Goal: Submit feedback/report problem: Submit feedback/report problem

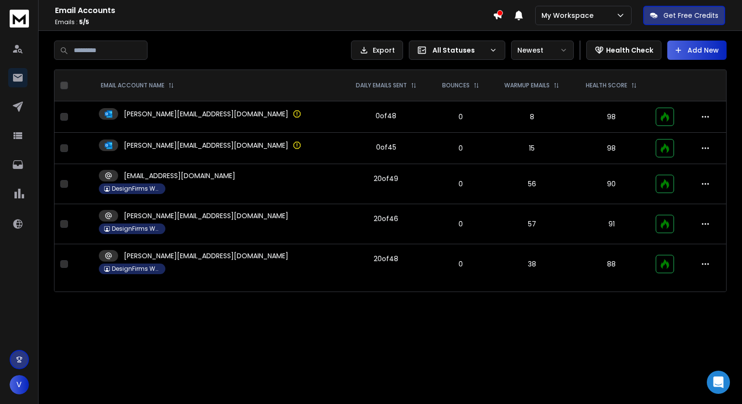
click at [196, 111] on p "[PERSON_NAME][EMAIL_ADDRESS][DOMAIN_NAME]" at bounding box center [206, 114] width 164 height 10
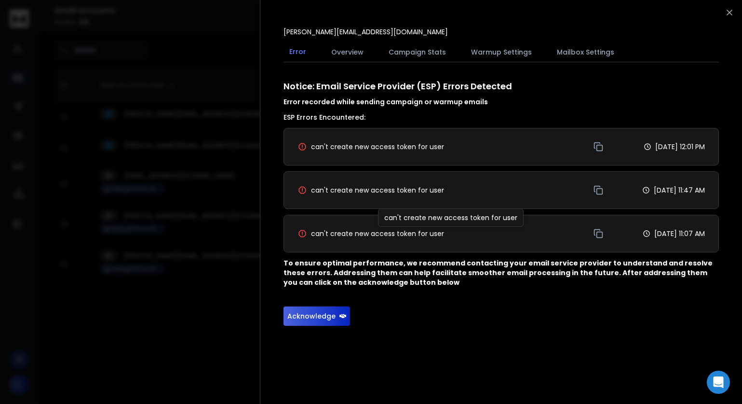
click at [217, 208] on div at bounding box center [371, 202] width 742 height 404
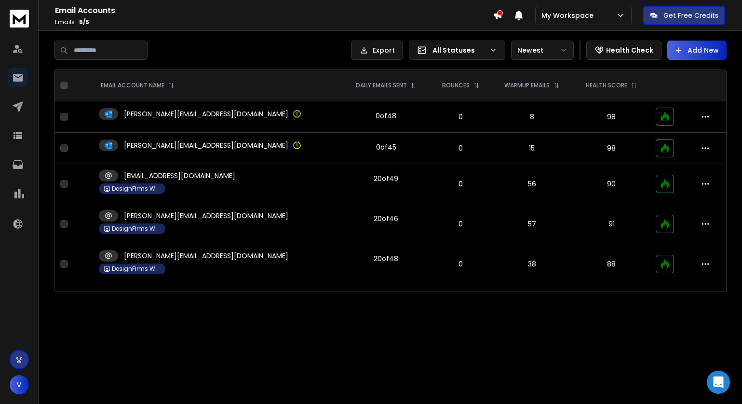
click at [269, 117] on div "[PERSON_NAME][EMAIL_ADDRESS][DOMAIN_NAME]" at bounding box center [217, 114] width 237 height 12
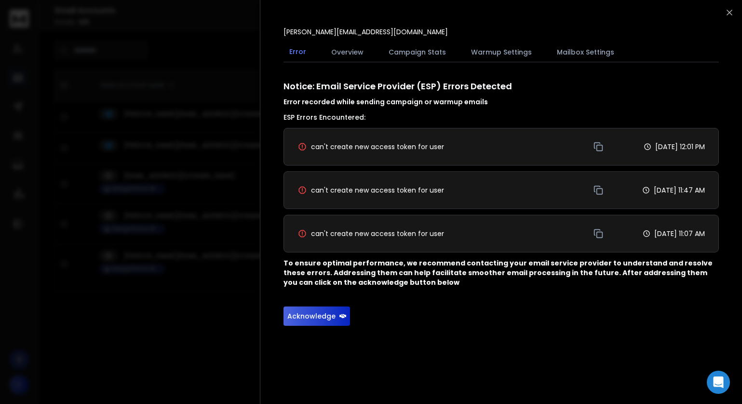
click at [346, 53] on button "Overview" at bounding box center [348, 51] width 44 height 21
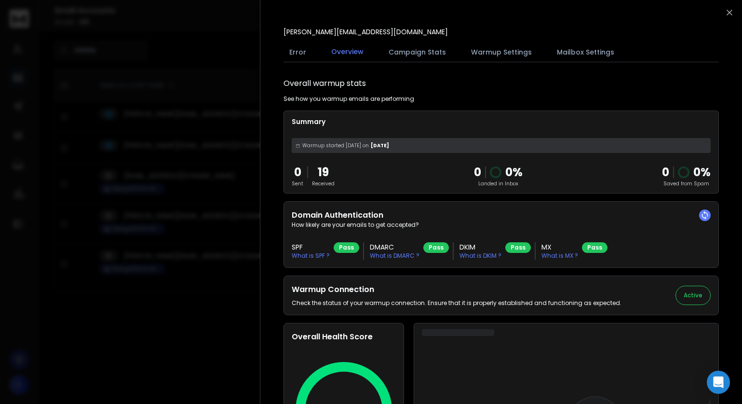
click at [423, 53] on button "Campaign Stats" at bounding box center [417, 51] width 69 height 21
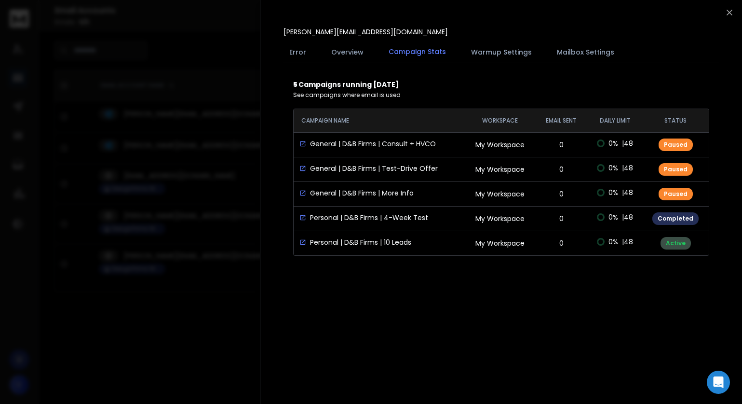
click at [505, 55] on button "Warmup Settings" at bounding box center [501, 51] width 72 height 21
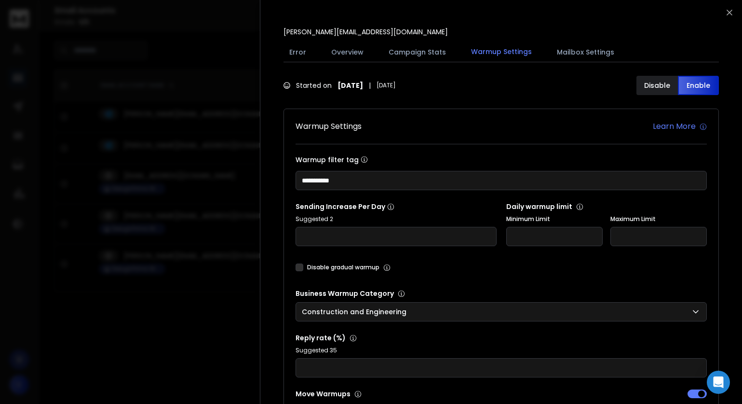
click at [573, 49] on button "Mailbox Settings" at bounding box center [585, 51] width 69 height 21
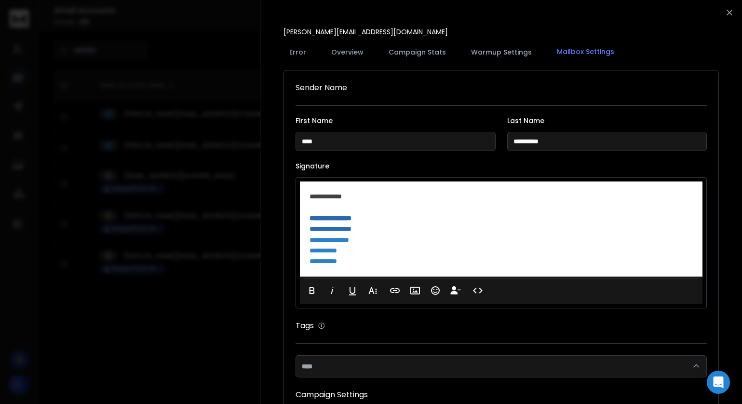
click at [303, 53] on button "Error" at bounding box center [298, 51] width 28 height 21
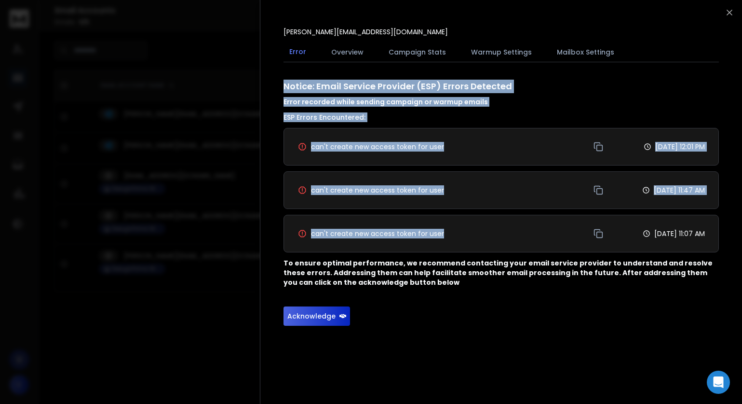
drag, startPoint x: 284, startPoint y: 85, endPoint x: 449, endPoint y: 240, distance: 226.2
click at [449, 240] on div "Notice: Email Service Provider (ESP) Errors Detected Error recorded while sendi…" at bounding box center [501, 183] width 435 height 207
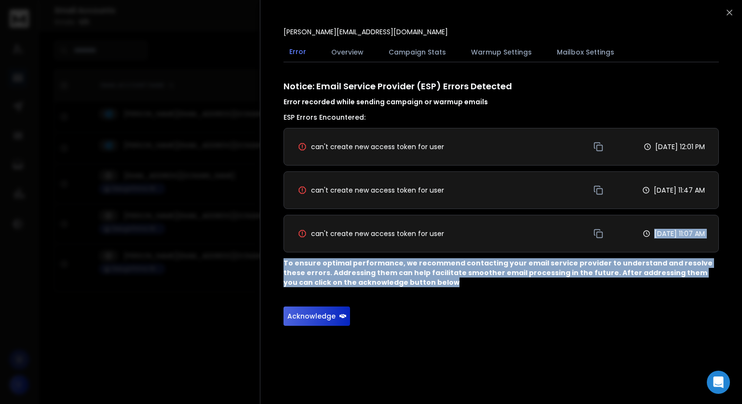
drag, startPoint x: 449, startPoint y: 240, endPoint x: 438, endPoint y: 290, distance: 51.8
click at [438, 290] on div "Notice: Email Service Provider (ESP) Errors Detected Error recorded while sendi…" at bounding box center [501, 203] width 435 height 246
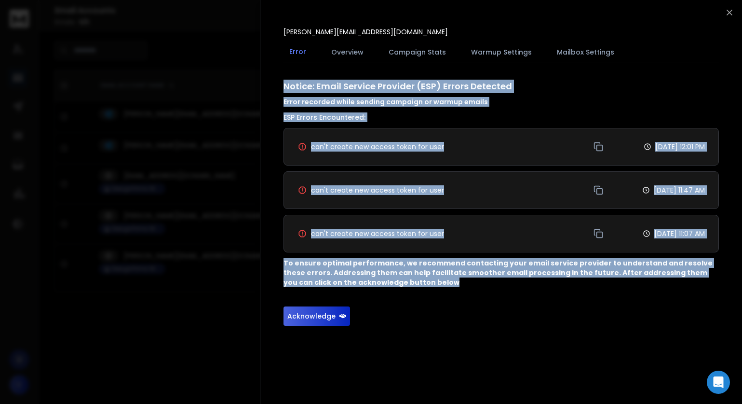
copy div "Notice: Email Service Provider (ESP) Errors Detected Error recorded while sendi…"
drag, startPoint x: 284, startPoint y: 85, endPoint x: 440, endPoint y: 290, distance: 257.0
click at [440, 290] on div "Notice: Email Service Provider (ESP) Errors Detected Error recorded while sendi…" at bounding box center [501, 203] width 435 height 246
click at [197, 204] on div at bounding box center [371, 202] width 742 height 404
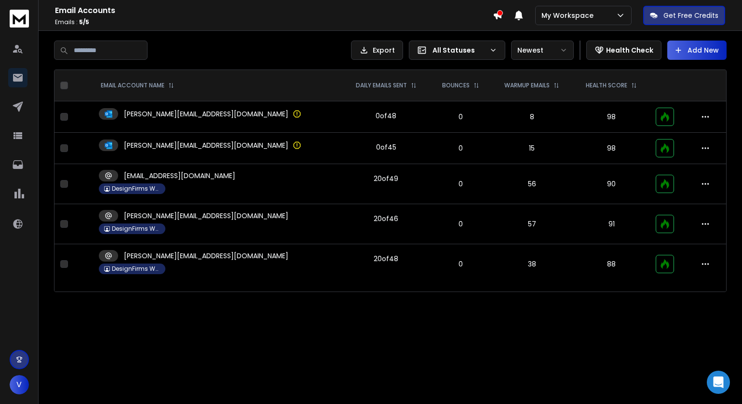
click at [173, 112] on p "[PERSON_NAME][EMAIL_ADDRESS][DOMAIN_NAME]" at bounding box center [206, 114] width 164 height 10
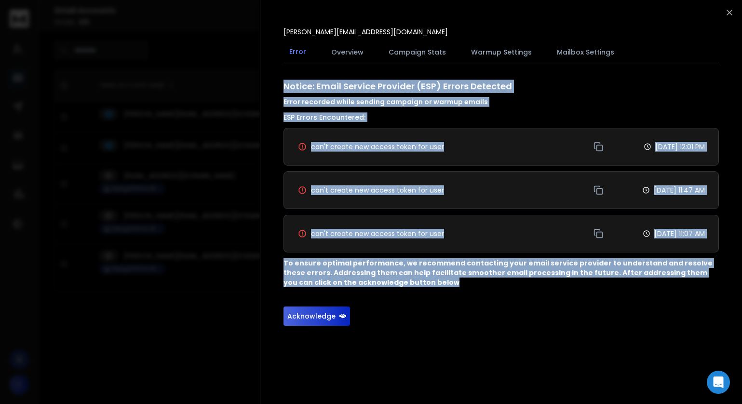
drag, startPoint x: 285, startPoint y: 85, endPoint x: 410, endPoint y: 291, distance: 241.3
click at [410, 291] on div "Notice: Email Service Provider (ESP) Errors Detected Error recorded while sendi…" at bounding box center [501, 203] width 435 height 246
copy div "Notice: Email Service Provider (ESP) Errors Detected Error recorded while sendi…"
click at [180, 216] on div at bounding box center [371, 202] width 742 height 404
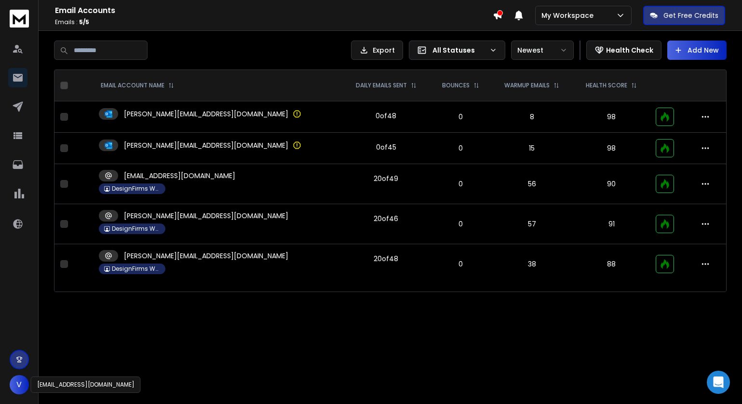
click at [18, 383] on span "V" at bounding box center [19, 384] width 19 height 19
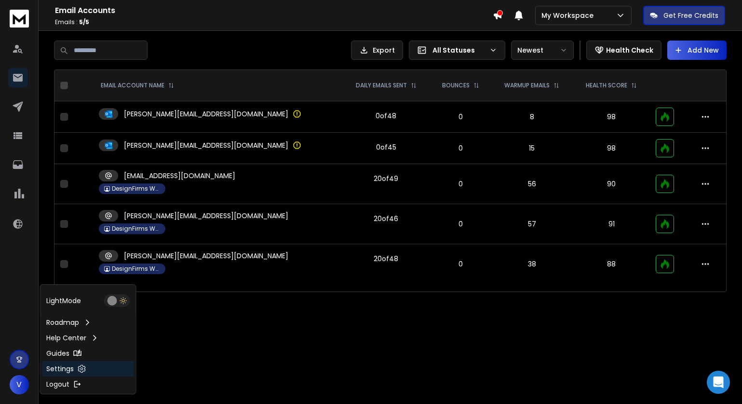
click at [73, 367] on div "Settings" at bounding box center [88, 368] width 92 height 15
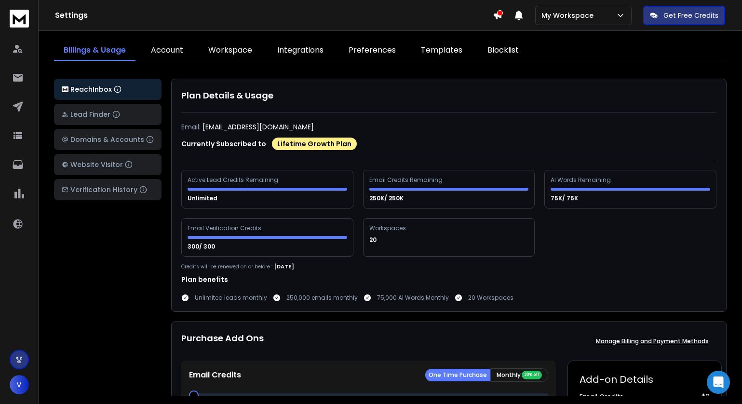
click at [297, 49] on link "Integrations" at bounding box center [301, 51] width 66 height 20
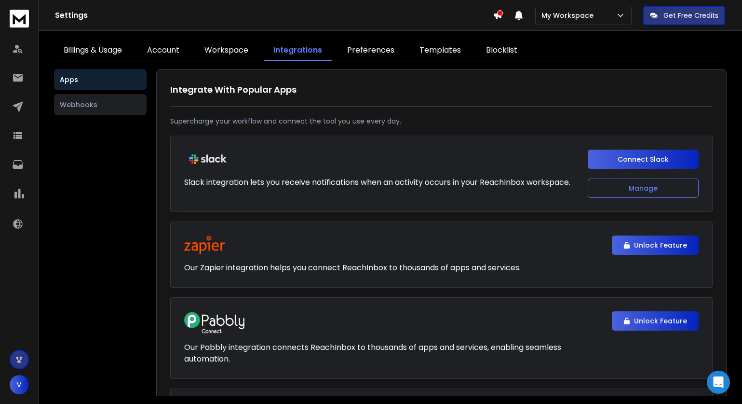
click at [170, 53] on link "Account" at bounding box center [163, 51] width 52 height 20
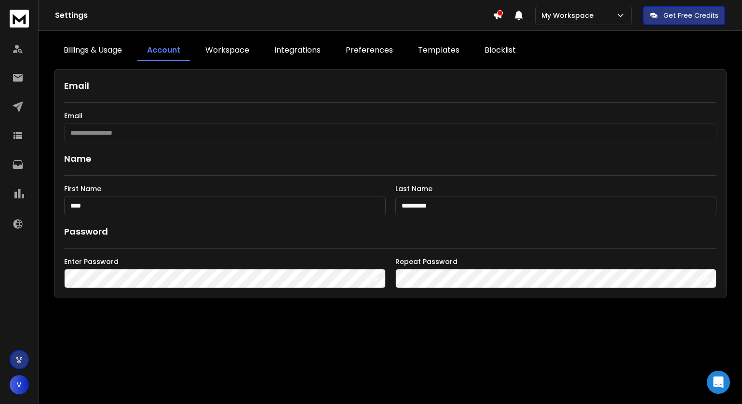
click at [442, 50] on link "Templates" at bounding box center [438, 51] width 61 height 20
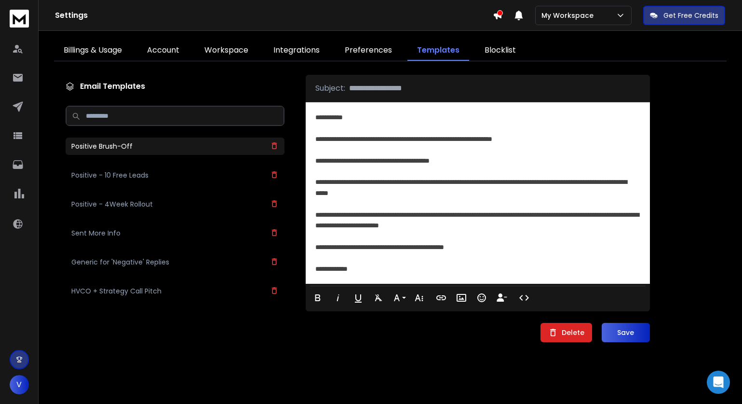
click at [368, 55] on link "Preferences" at bounding box center [368, 51] width 67 height 20
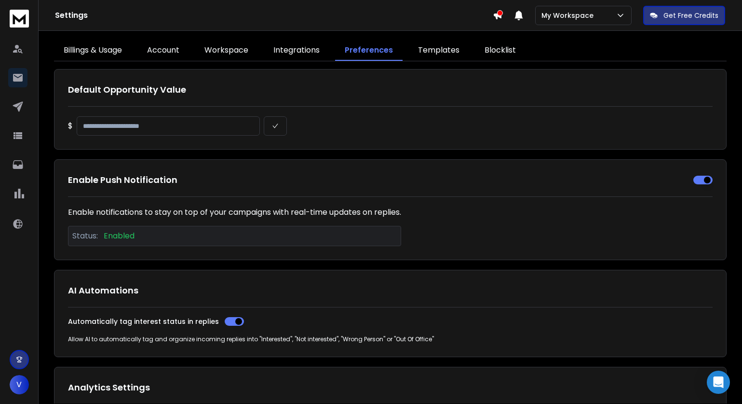
click at [18, 84] on link at bounding box center [17, 77] width 19 height 19
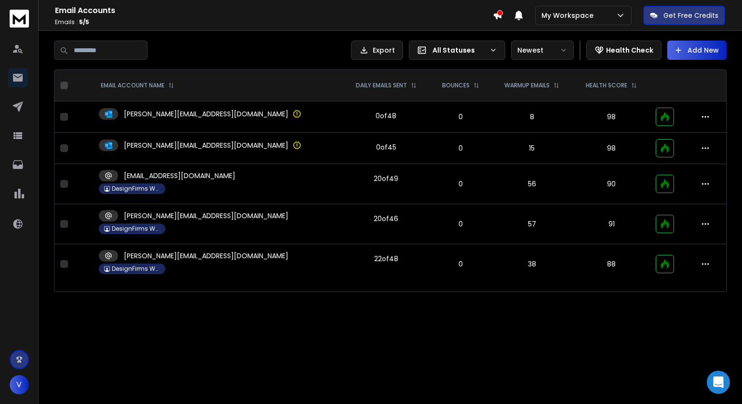
click at [704, 123] on button at bounding box center [706, 117] width 30 height 16
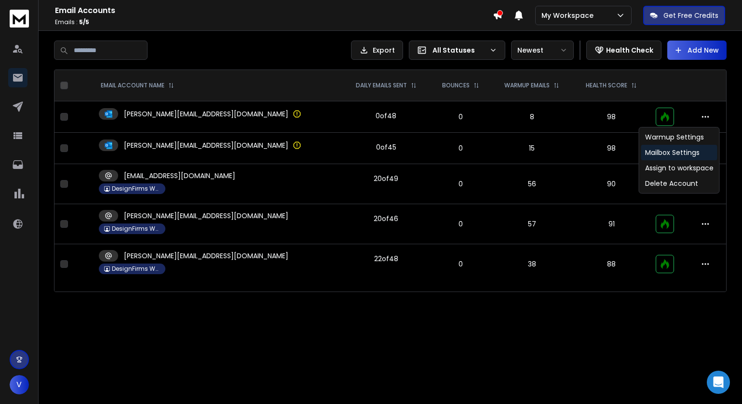
click at [673, 151] on div "Mailbox Settings" at bounding box center [679, 152] width 76 height 15
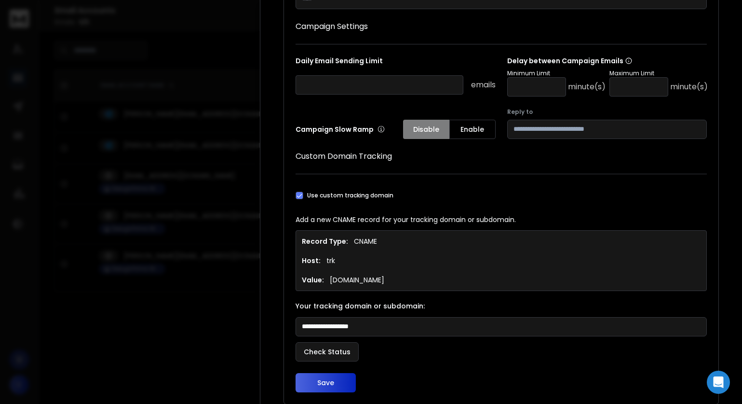
scroll to position [397, 0]
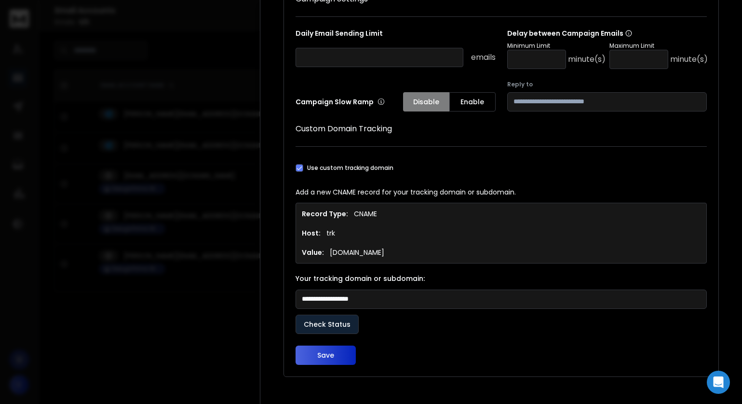
click at [316, 322] on button "Check Status" at bounding box center [327, 323] width 63 height 19
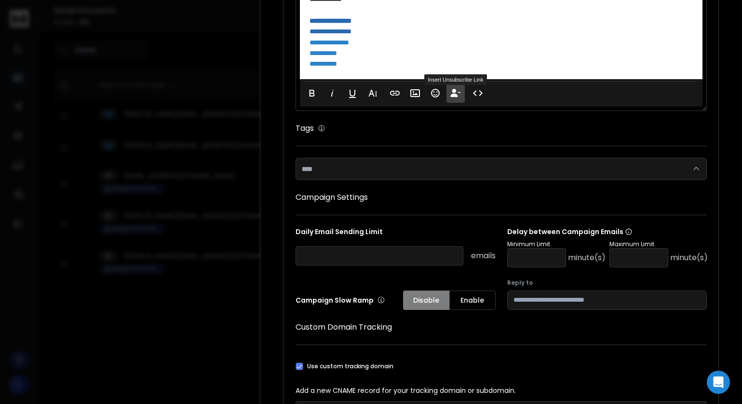
scroll to position [0, 0]
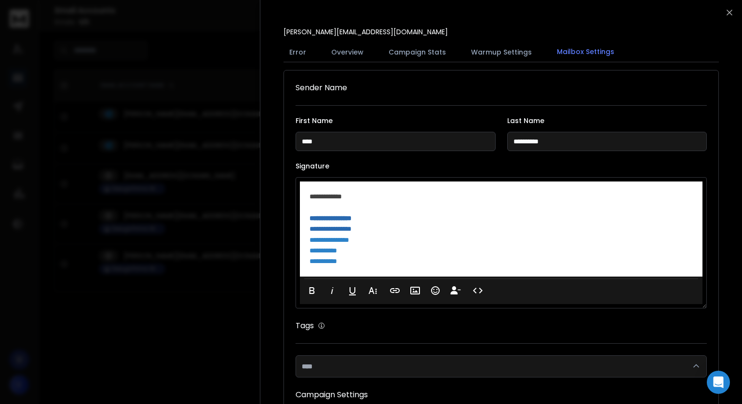
click at [301, 58] on button "Error" at bounding box center [298, 51] width 28 height 21
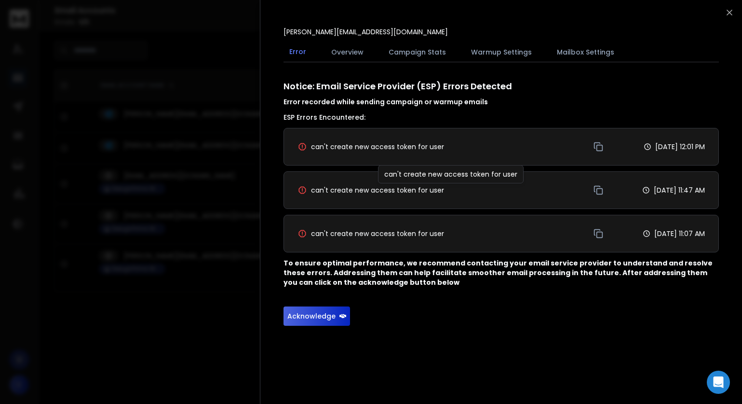
click at [335, 50] on button "Overview" at bounding box center [348, 51] width 44 height 21
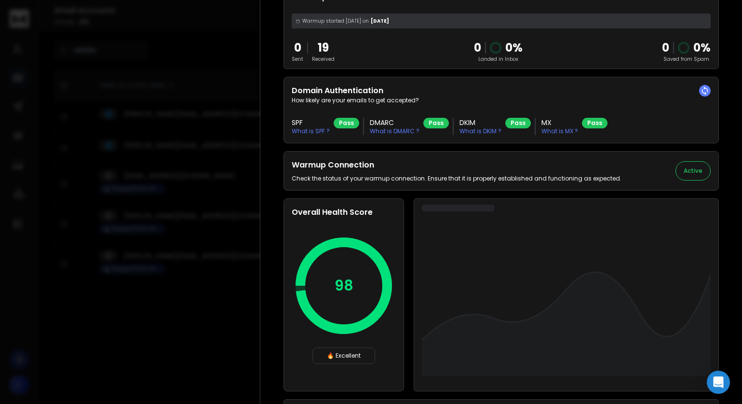
scroll to position [80, 0]
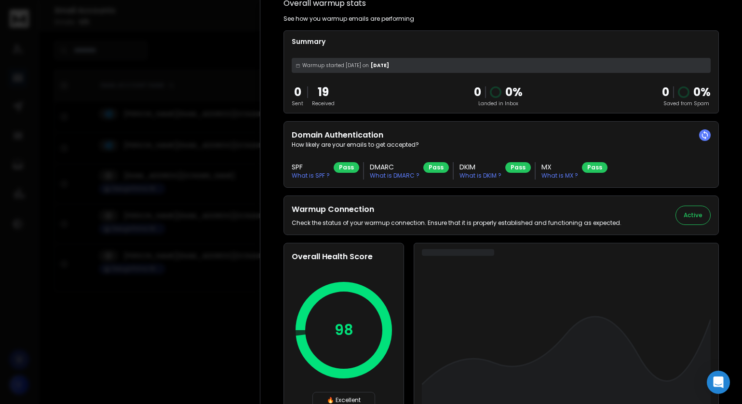
click at [704, 135] on icon at bounding box center [705, 135] width 10 height 10
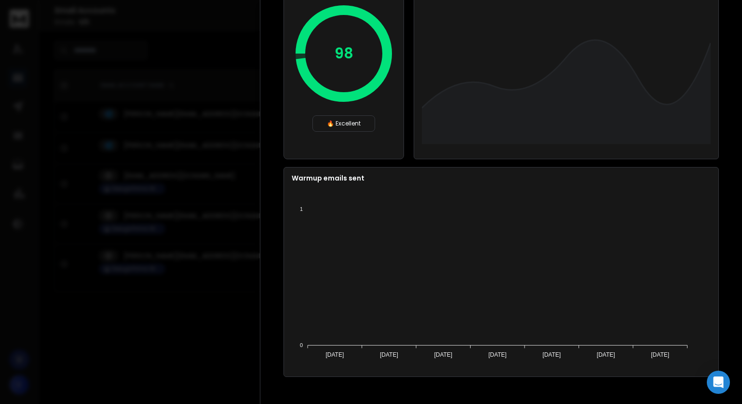
scroll to position [0, 0]
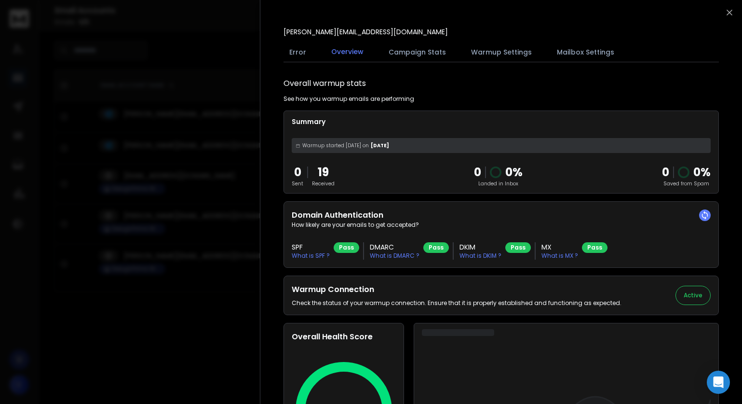
click at [478, 49] on button "Warmup Settings" at bounding box center [501, 51] width 72 height 21
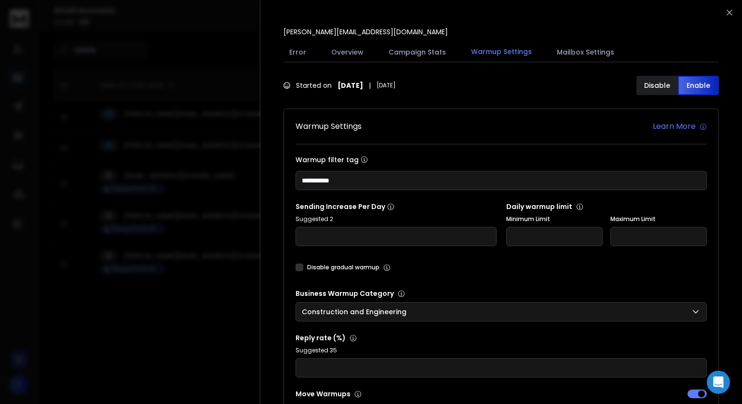
click at [574, 58] on button "Mailbox Settings" at bounding box center [585, 51] width 69 height 21
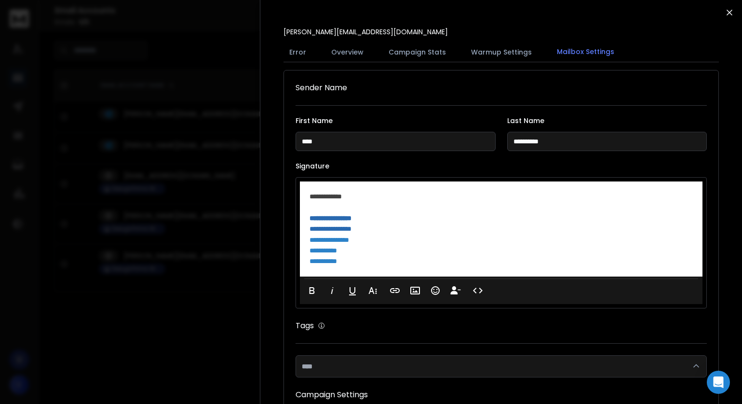
click at [728, 10] on icon "button" at bounding box center [730, 13] width 10 height 10
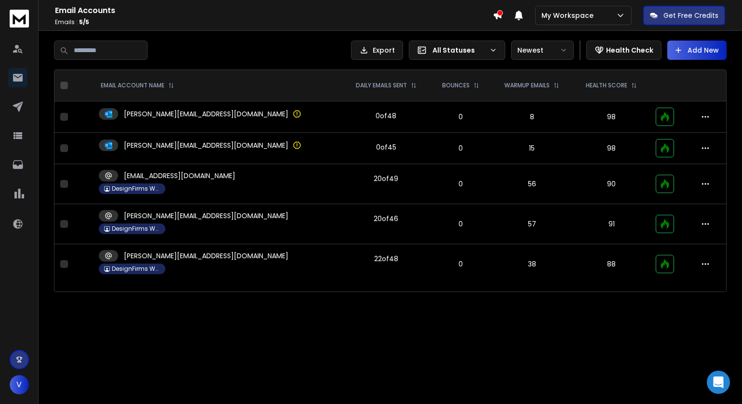
click at [705, 120] on icon at bounding box center [705, 116] width 9 height 9
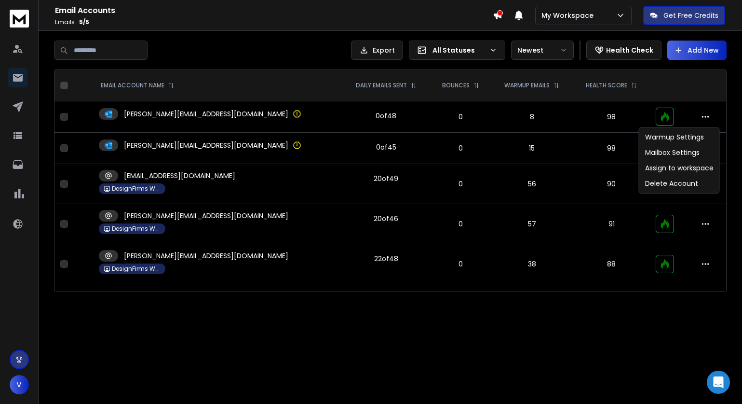
click at [418, 369] on div "Your warmest leads are on your site – Turn visits into conversations Reach Out …" at bounding box center [371, 202] width 742 height 404
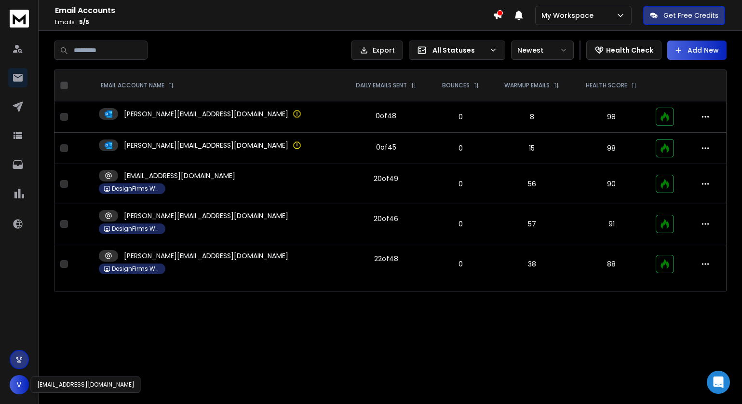
click at [21, 383] on span "V" at bounding box center [19, 384] width 19 height 19
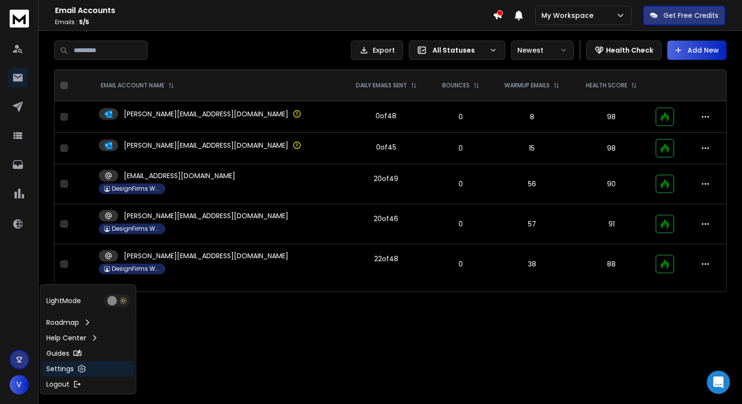
click at [79, 367] on icon at bounding box center [82, 368] width 9 height 9
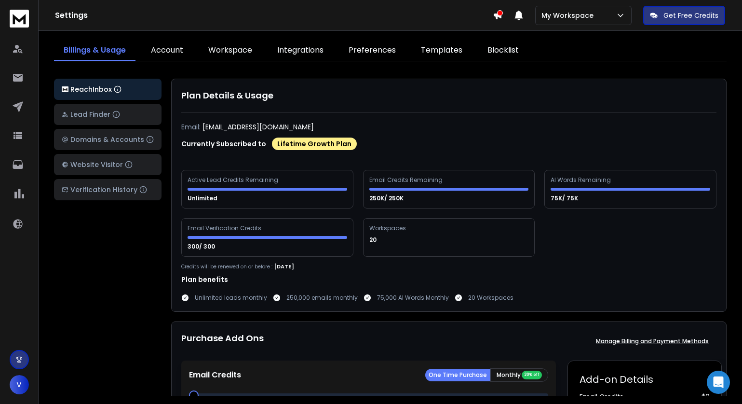
click at [120, 139] on button "Domains & Accounts" at bounding box center [108, 139] width 108 height 21
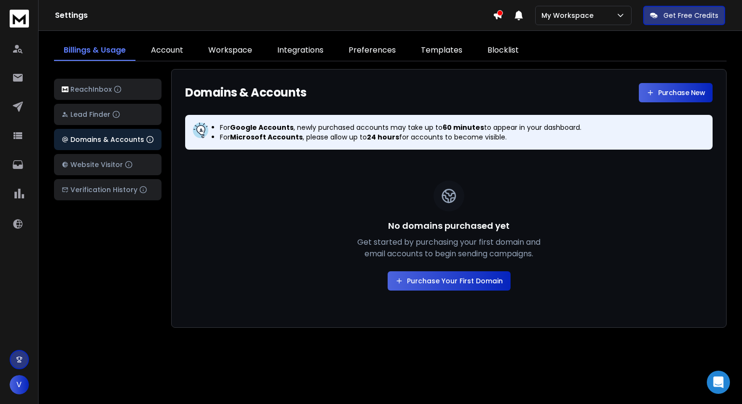
click at [65, 92] on img "button" at bounding box center [65, 89] width 7 height 6
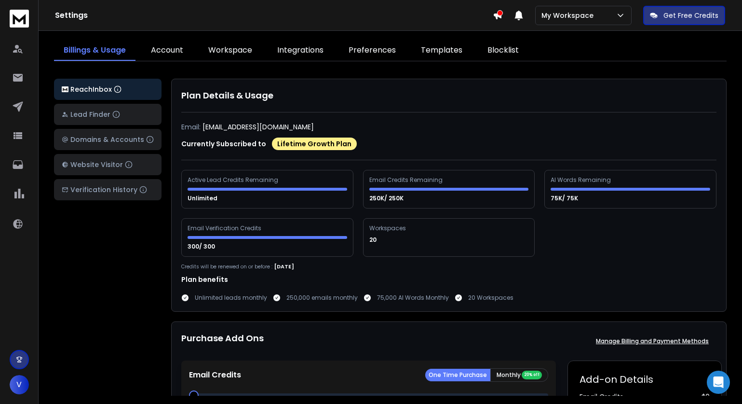
click at [83, 109] on button "Lead Finder" at bounding box center [108, 114] width 108 height 21
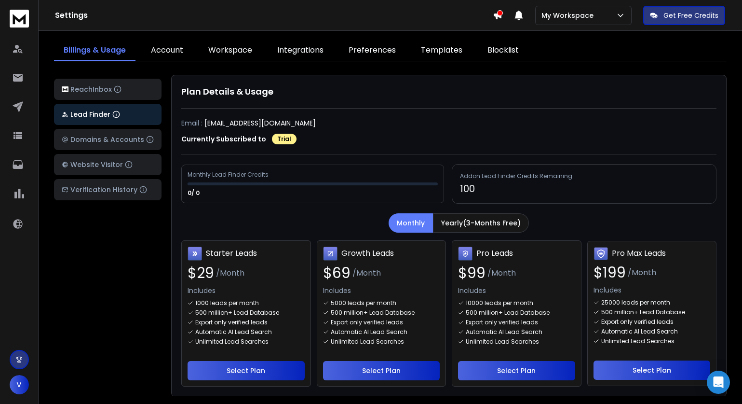
click at [171, 52] on link "Account" at bounding box center [167, 51] width 52 height 20
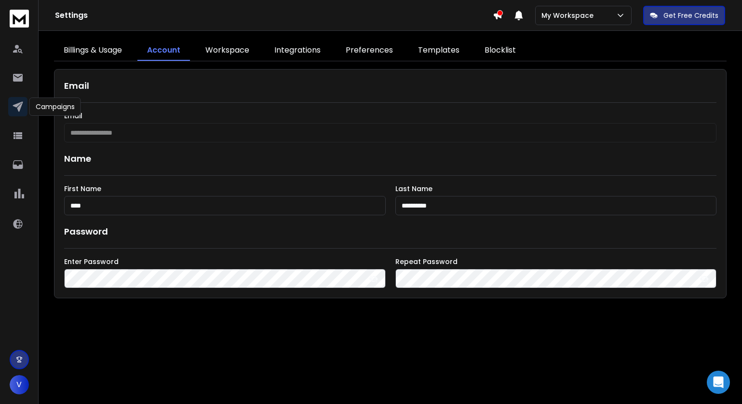
click at [19, 101] on icon at bounding box center [18, 107] width 12 height 12
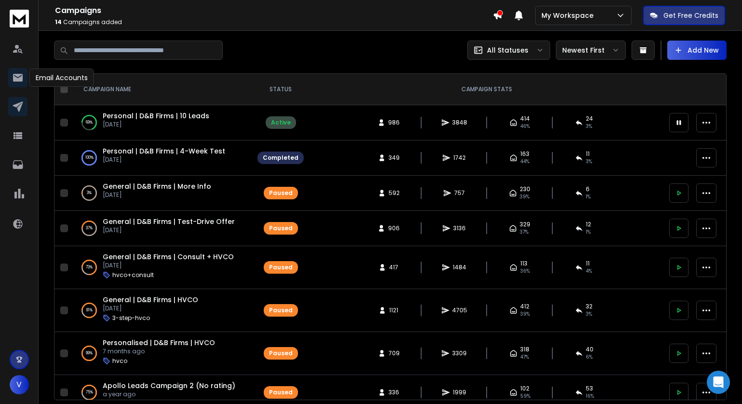
click at [14, 78] on icon at bounding box center [18, 78] width 10 height 8
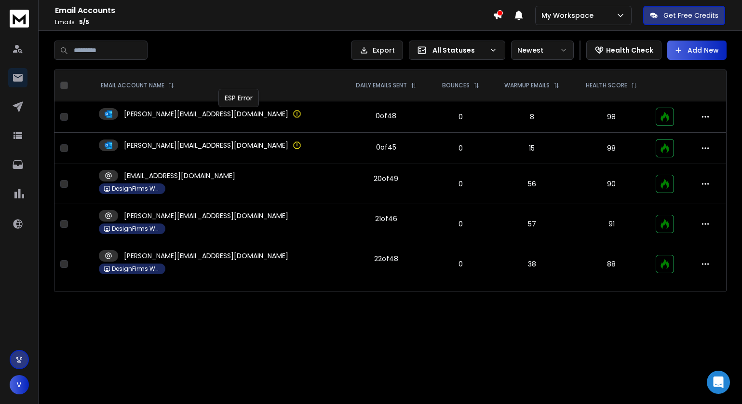
click at [297, 112] on icon at bounding box center [297, 113] width 1 height 3
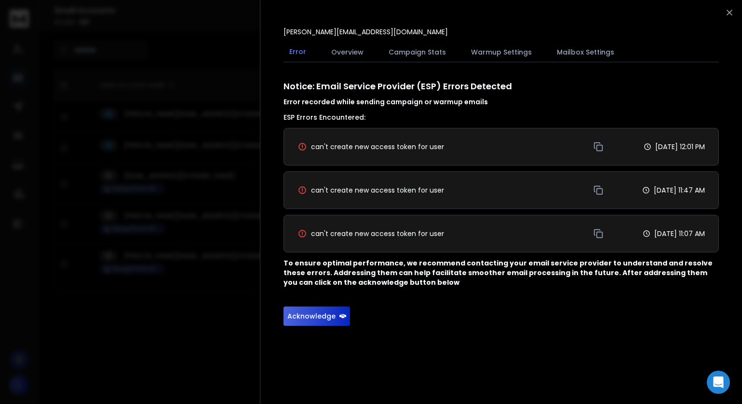
click at [317, 319] on button "Acknowledge" at bounding box center [317, 315] width 67 height 19
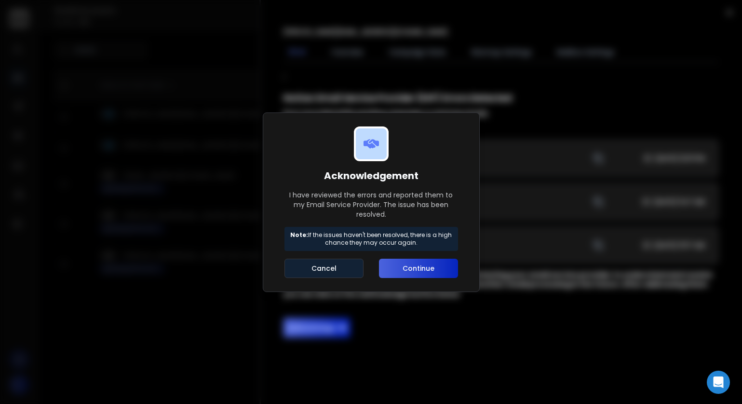
click at [338, 267] on button "Cancel" at bounding box center [325, 267] width 80 height 19
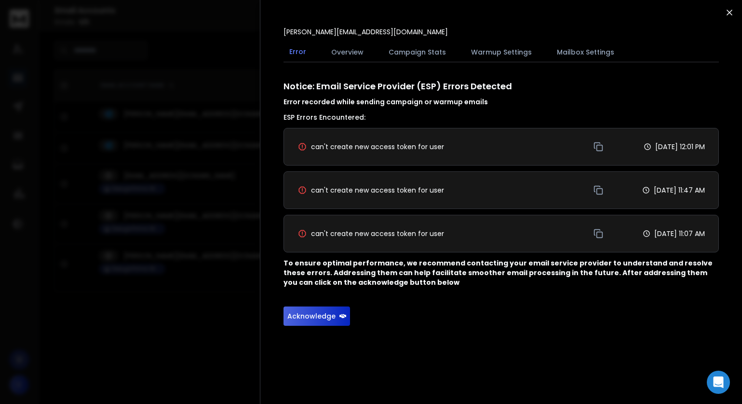
click at [726, 11] on icon "button" at bounding box center [730, 13] width 10 height 10
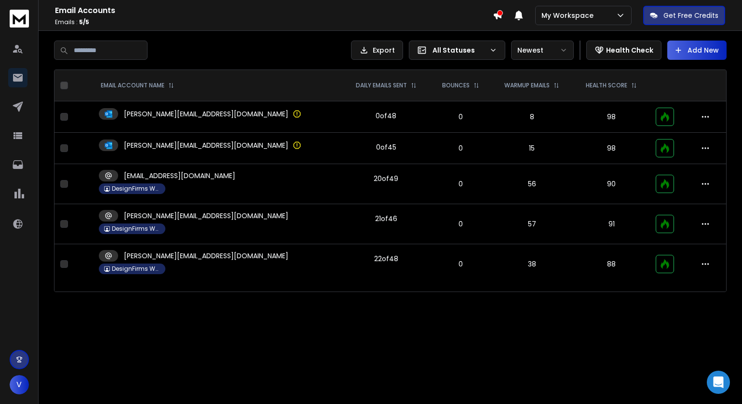
click at [702, 117] on icon at bounding box center [705, 116] width 7 height 1
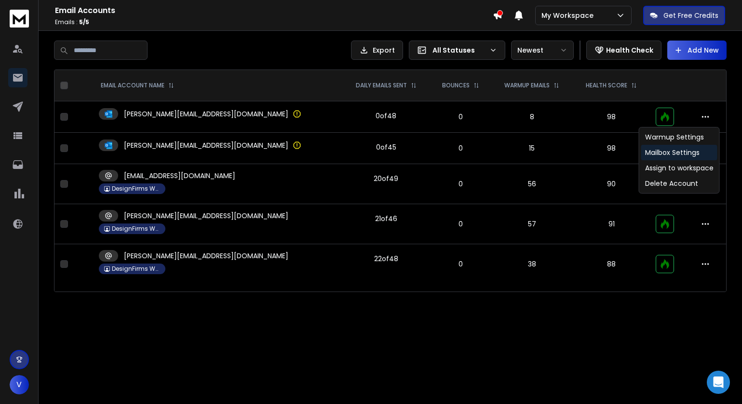
click at [677, 152] on div "Mailbox Settings" at bounding box center [679, 152] width 76 height 15
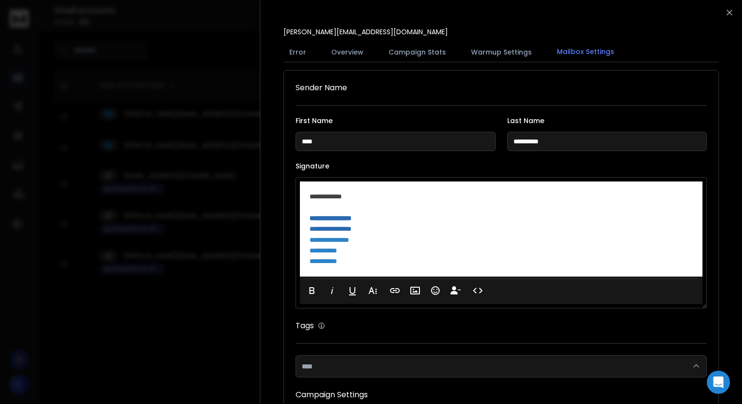
click at [352, 54] on button "Overview" at bounding box center [348, 51] width 44 height 21
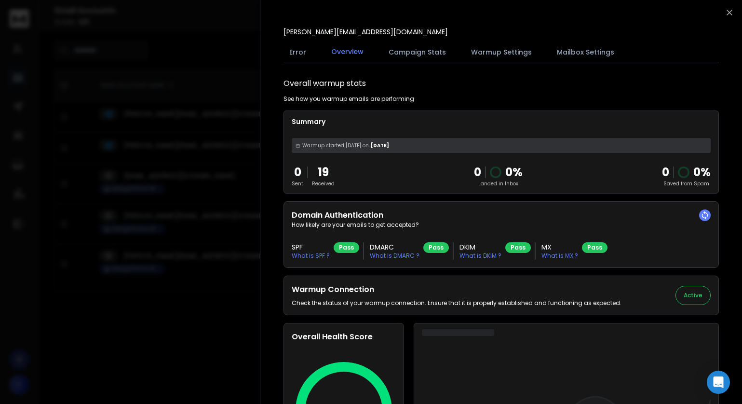
click at [417, 46] on button "Campaign Stats" at bounding box center [417, 51] width 69 height 21
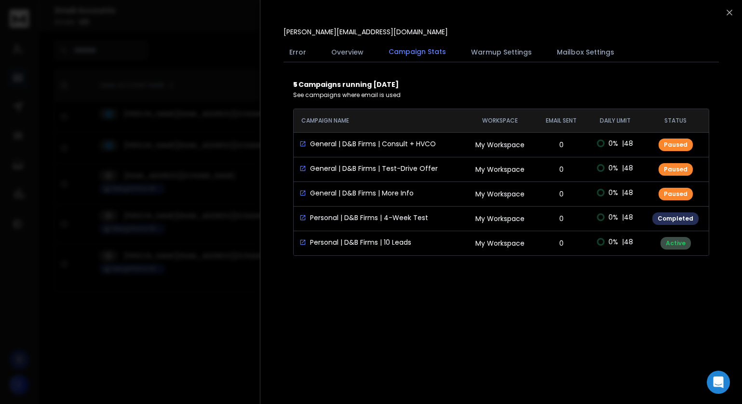
click at [496, 54] on button "Warmup Settings" at bounding box center [501, 51] width 72 height 21
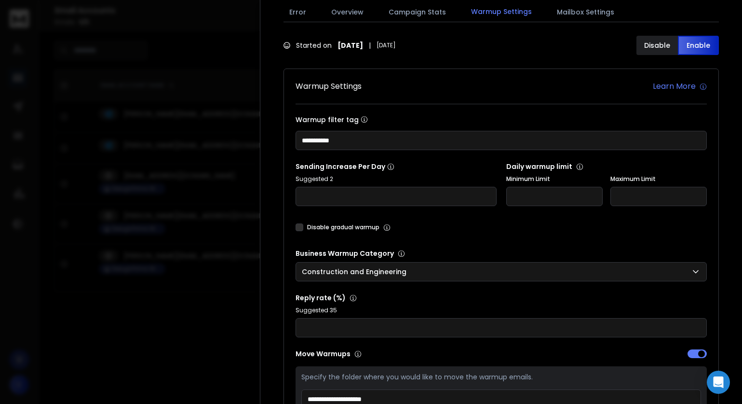
scroll to position [194, 0]
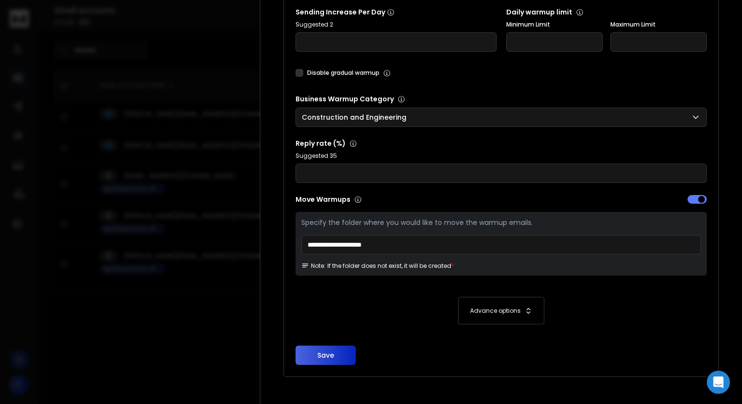
click at [475, 306] on div "Advance options" at bounding box center [501, 310] width 86 height 27
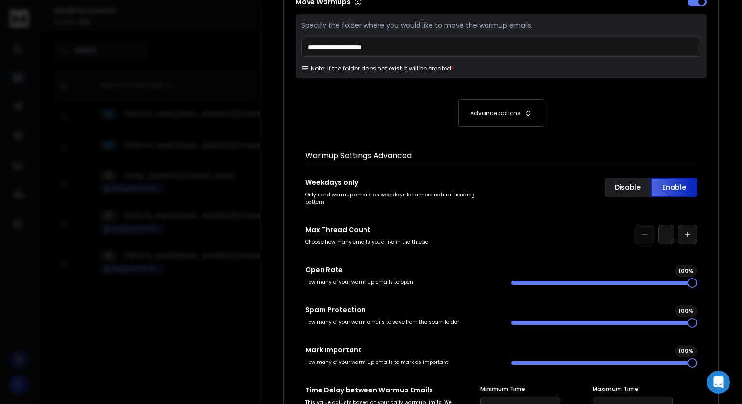
scroll to position [0, 0]
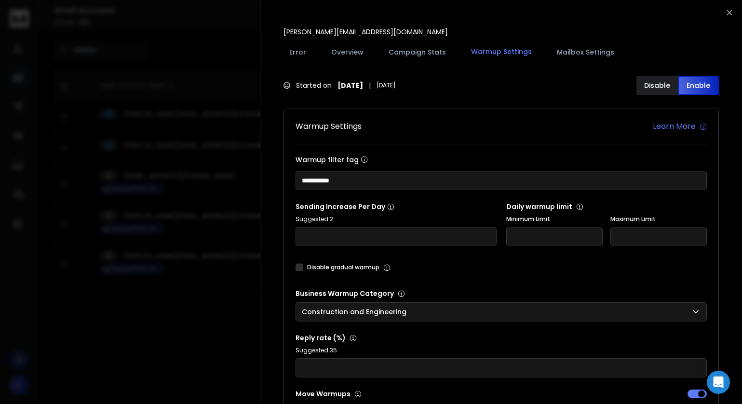
click at [578, 54] on button "Mailbox Settings" at bounding box center [585, 51] width 69 height 21
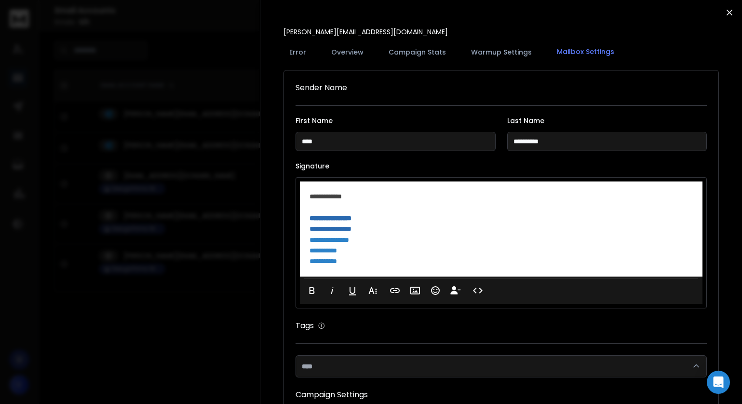
click at [730, 12] on icon "button" at bounding box center [730, 13] width 10 height 10
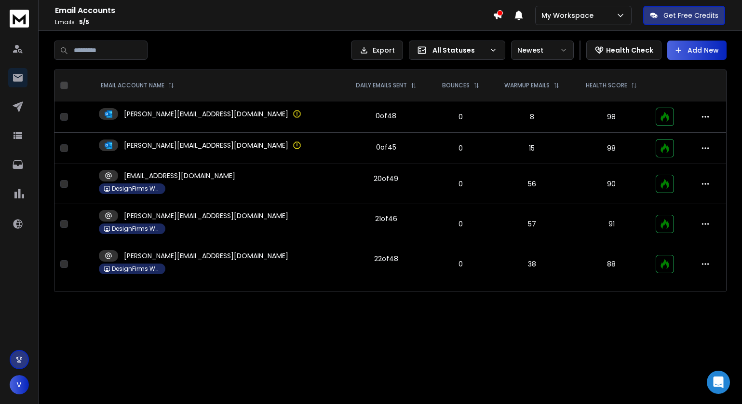
click at [703, 118] on icon at bounding box center [705, 116] width 9 height 9
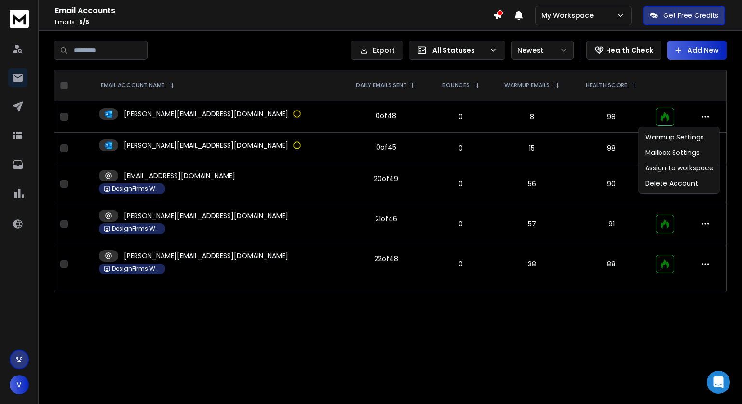
click at [491, 157] on td "15" at bounding box center [531, 148] width 81 height 31
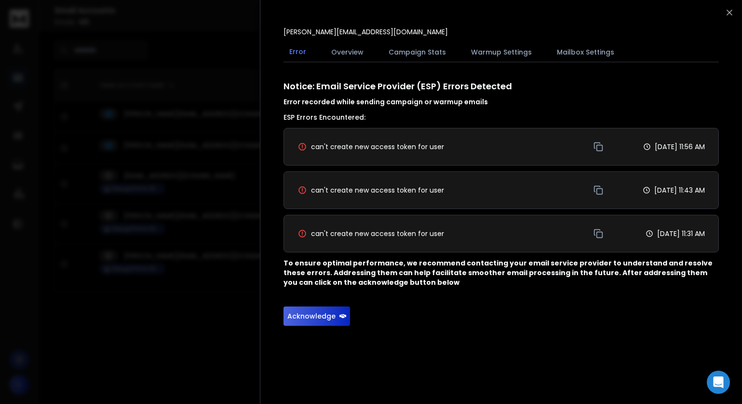
click at [569, 57] on button "Mailbox Settings" at bounding box center [585, 51] width 69 height 21
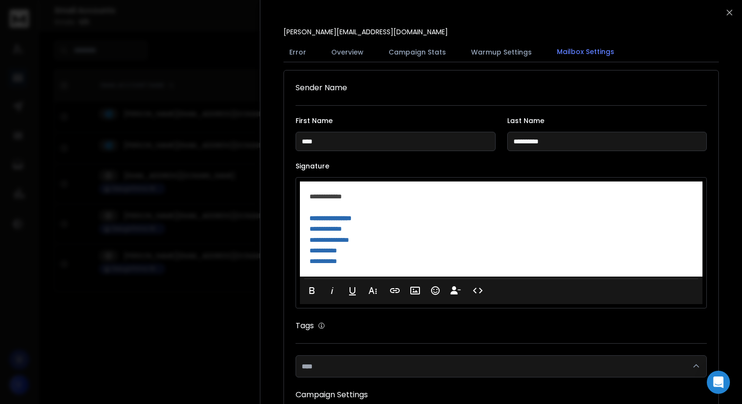
click at [510, 50] on button "Warmup Settings" at bounding box center [501, 51] width 72 height 21
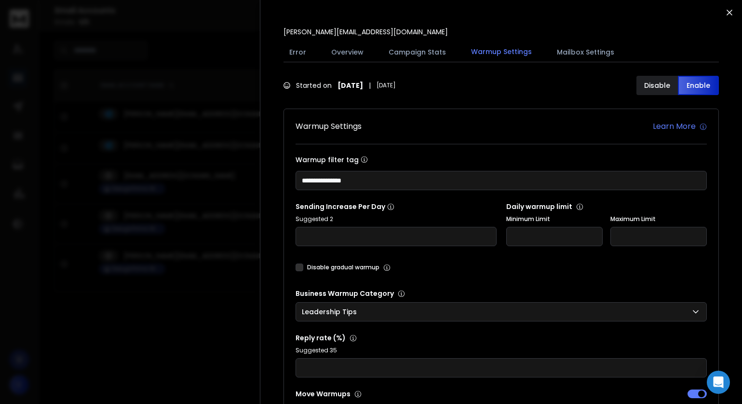
click at [730, 9] on icon "button" at bounding box center [730, 13] width 10 height 10
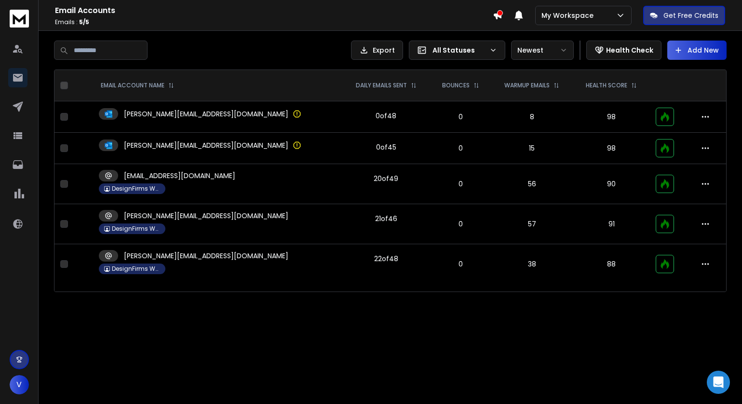
click at [703, 118] on icon at bounding box center [705, 116] width 9 height 9
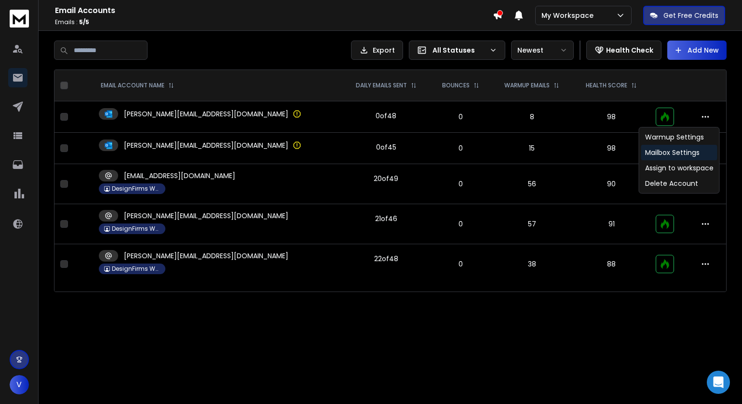
click at [678, 154] on div "Mailbox Settings" at bounding box center [679, 152] width 76 height 15
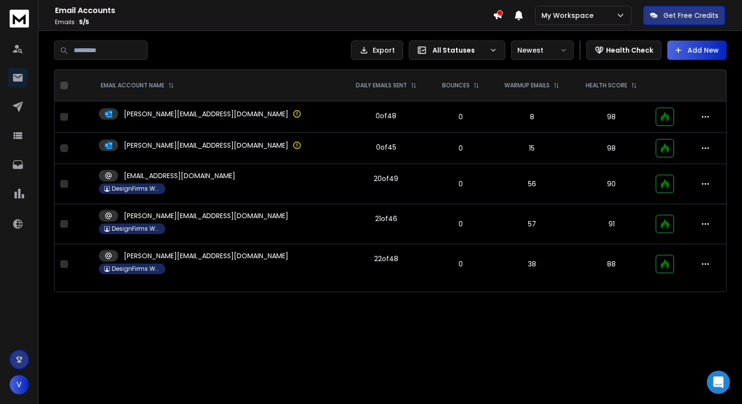
click at [701, 115] on icon at bounding box center [705, 116] width 9 height 9
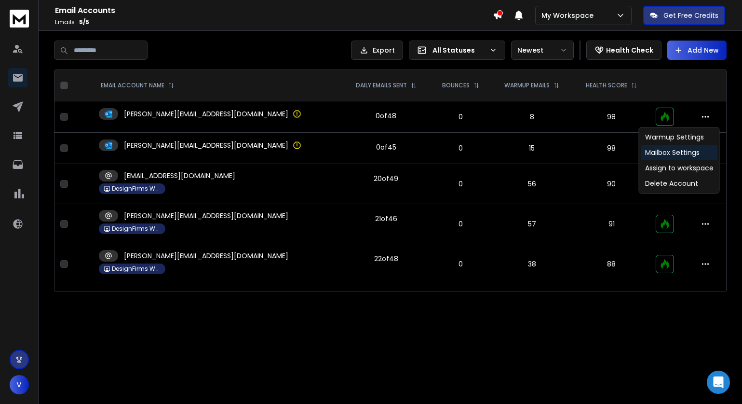
click at [669, 152] on div "Mailbox Settings" at bounding box center [679, 152] width 76 height 15
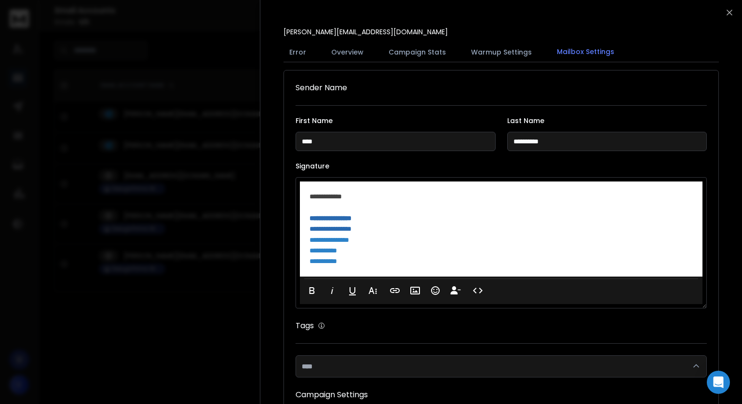
click at [495, 44] on button "Warmup Settings" at bounding box center [501, 51] width 72 height 21
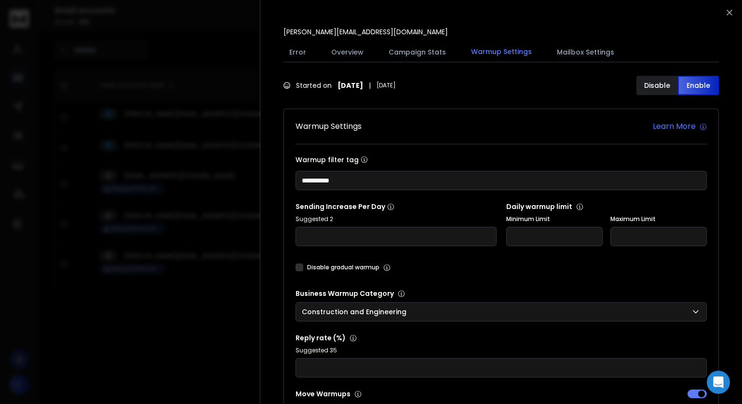
scroll to position [194, 0]
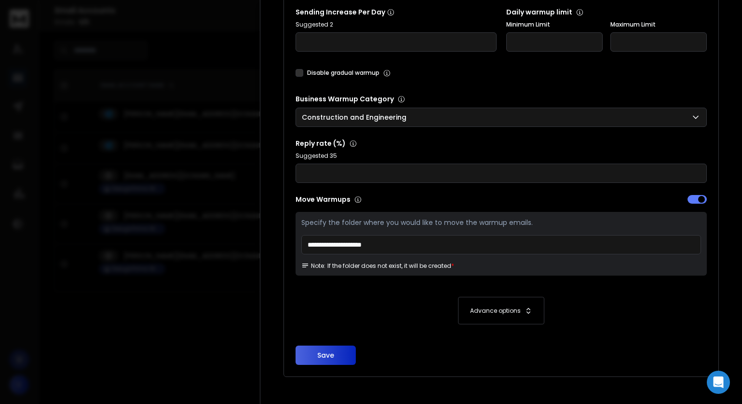
click at [493, 319] on div "Advance options" at bounding box center [501, 310] width 86 height 27
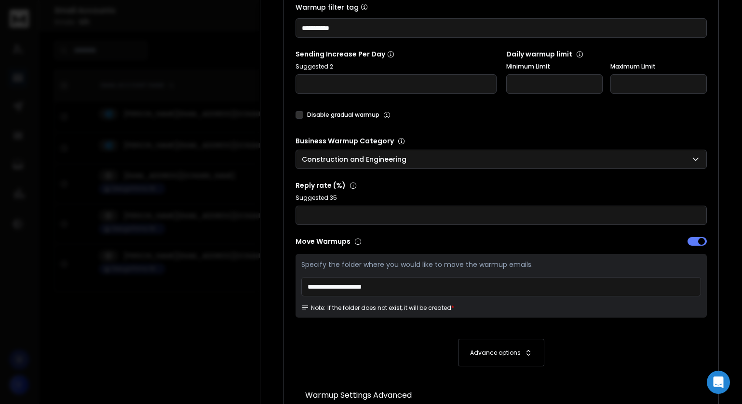
scroll to position [0, 0]
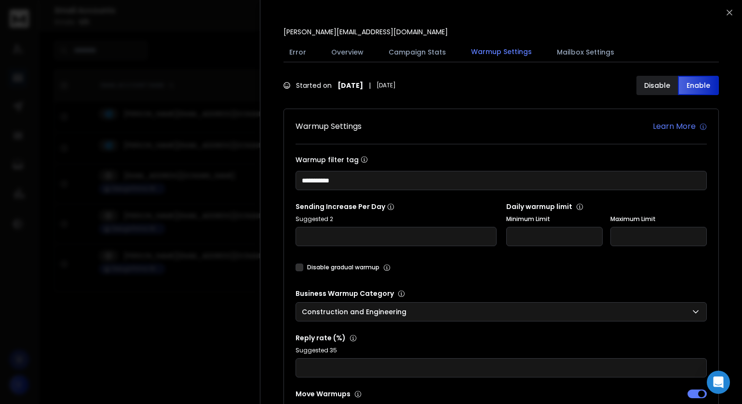
click at [336, 52] on button "Overview" at bounding box center [348, 51] width 44 height 21
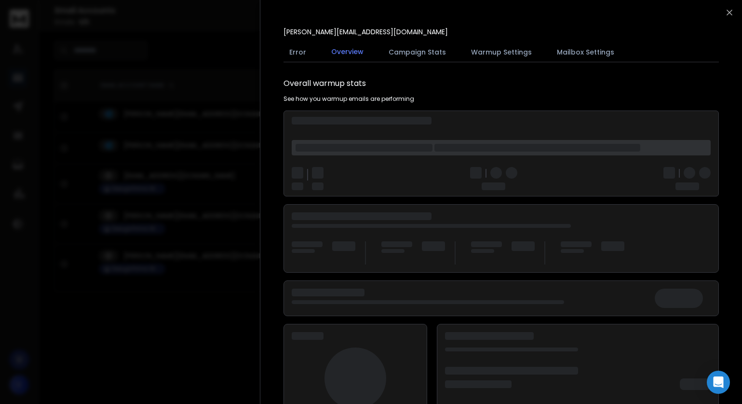
click at [302, 53] on button "Error" at bounding box center [298, 51] width 28 height 21
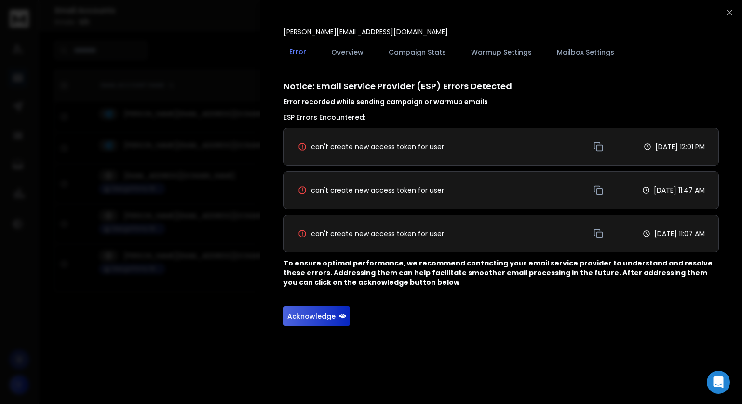
click at [168, 111] on div at bounding box center [371, 202] width 742 height 404
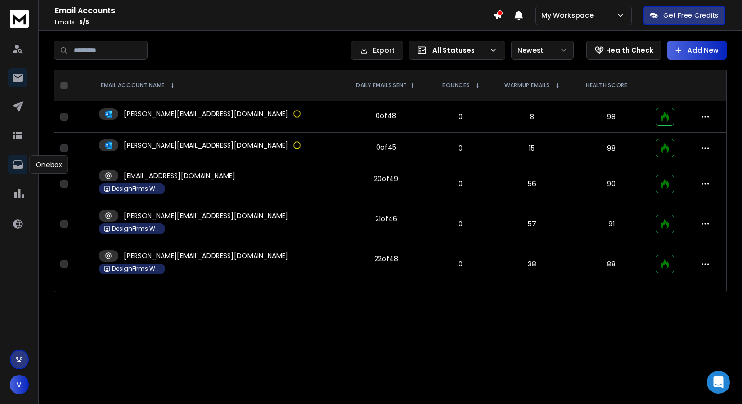
click at [17, 166] on icon at bounding box center [18, 164] width 10 height 9
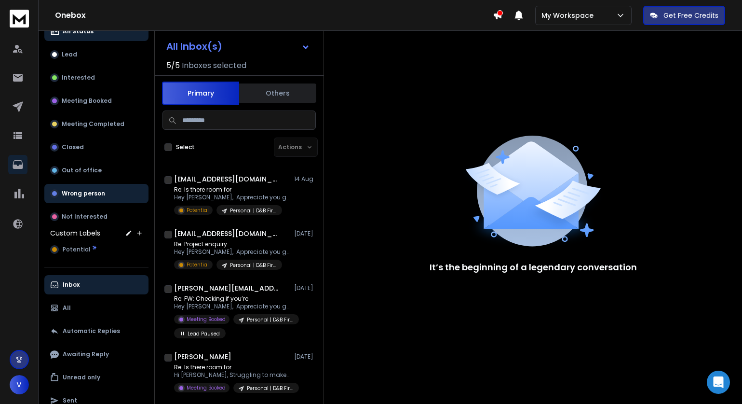
scroll to position [103, 0]
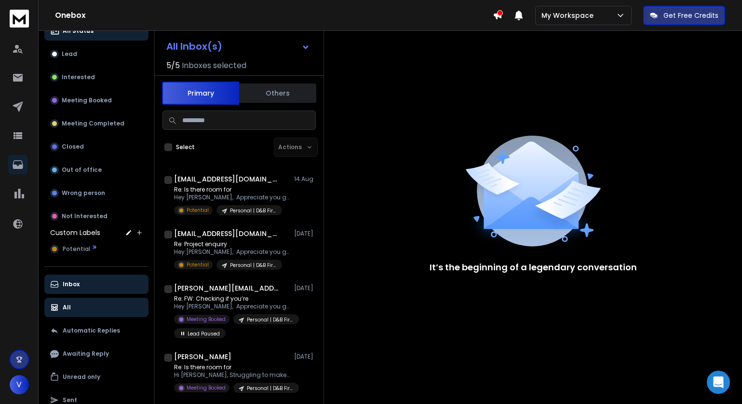
click at [73, 308] on button "All" at bounding box center [96, 307] width 104 height 19
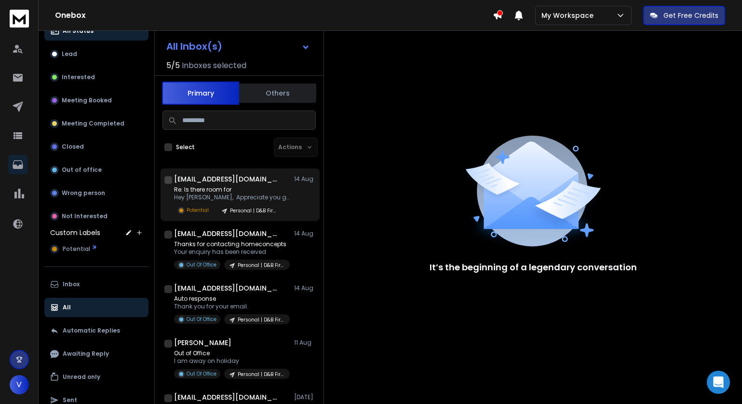
click at [254, 188] on p "Re: Is there room for" at bounding box center [232, 190] width 116 height 8
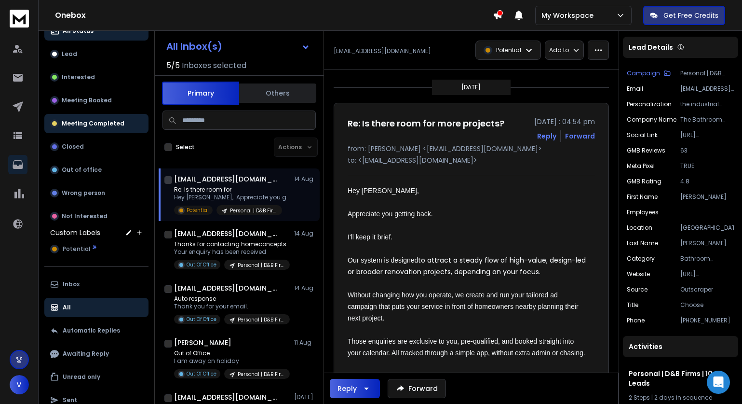
scroll to position [0, 0]
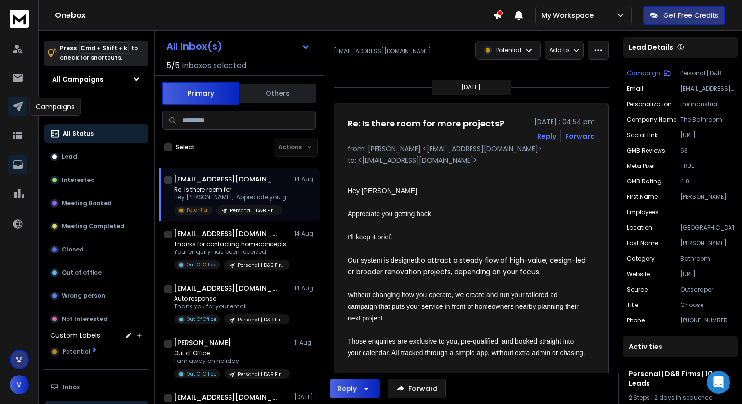
click at [15, 106] on icon at bounding box center [18, 106] width 10 height 10
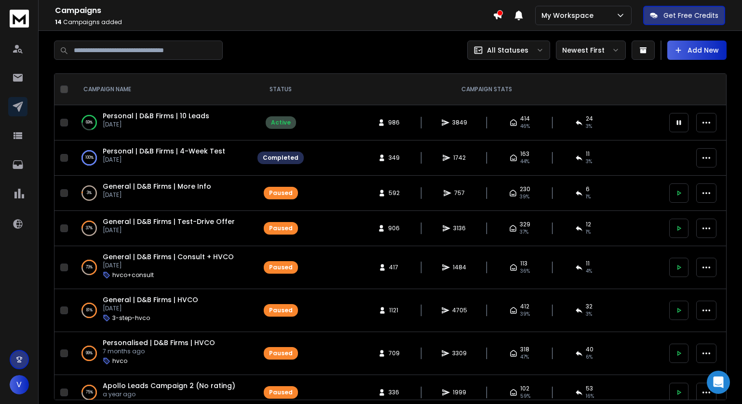
click at [161, 115] on span "Personal | D&B Firms | 10 Leads" at bounding box center [156, 116] width 107 height 10
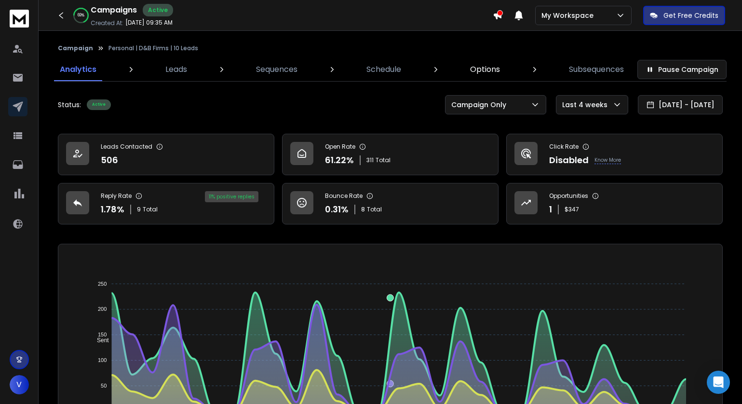
click at [482, 74] on p "Options" at bounding box center [485, 70] width 30 height 12
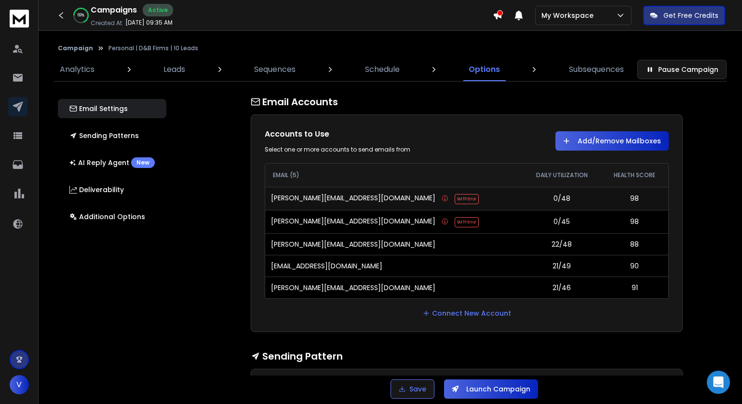
click at [455, 200] on span "SMTP Error" at bounding box center [467, 199] width 24 height 10
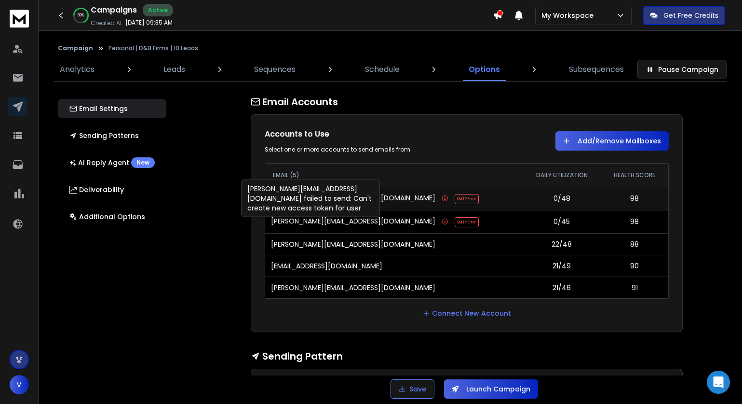
click at [441, 200] on icon at bounding box center [445, 198] width 8 height 8
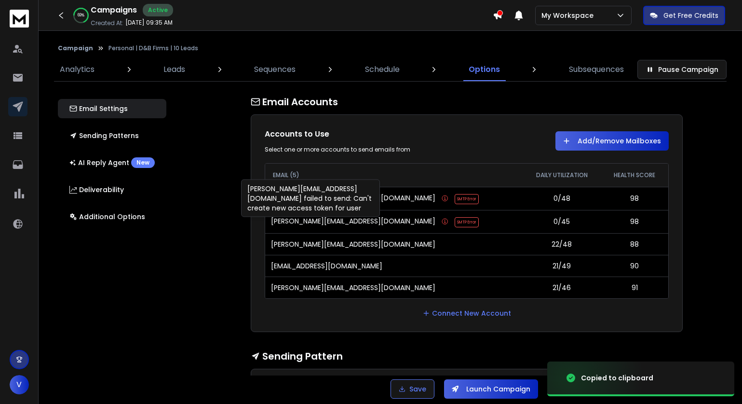
click at [347, 196] on div "[PERSON_NAME][EMAIL_ADDRESS][DOMAIN_NAME] failed to send: Can't create new acce…" at bounding box center [310, 198] width 139 height 38
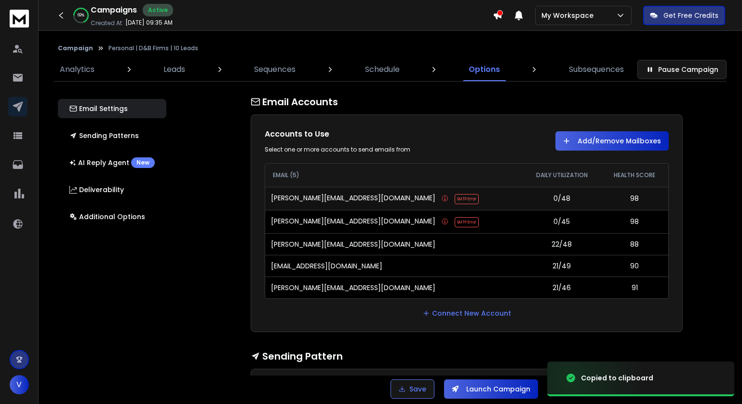
click at [336, 198] on p "[PERSON_NAME][EMAIL_ADDRESS][DOMAIN_NAME]" at bounding box center [353, 198] width 164 height 11
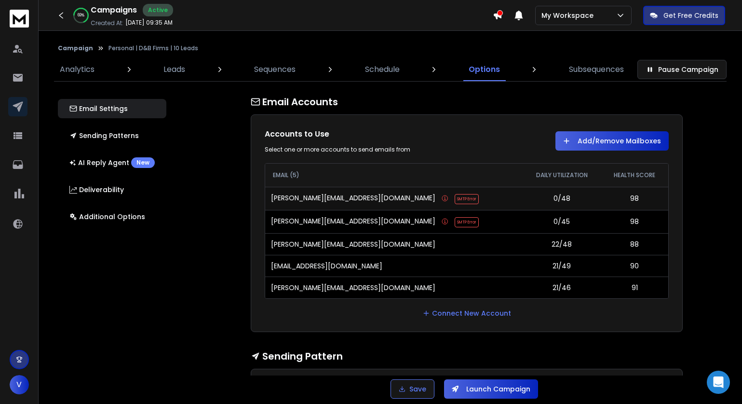
click at [455, 198] on span "SMTP Error" at bounding box center [467, 199] width 24 height 10
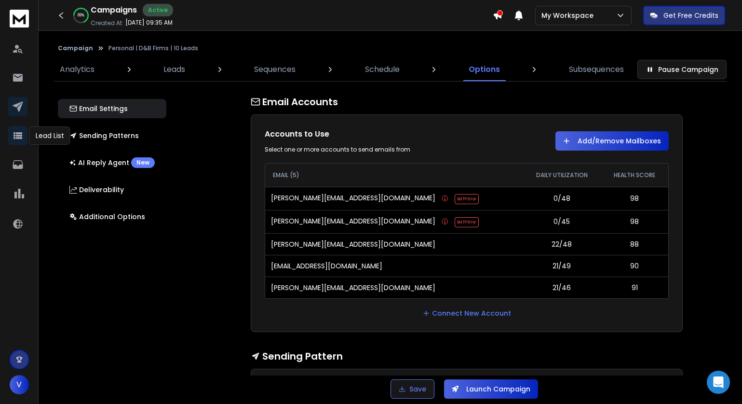
click at [18, 136] on icon at bounding box center [18, 136] width 12 height 12
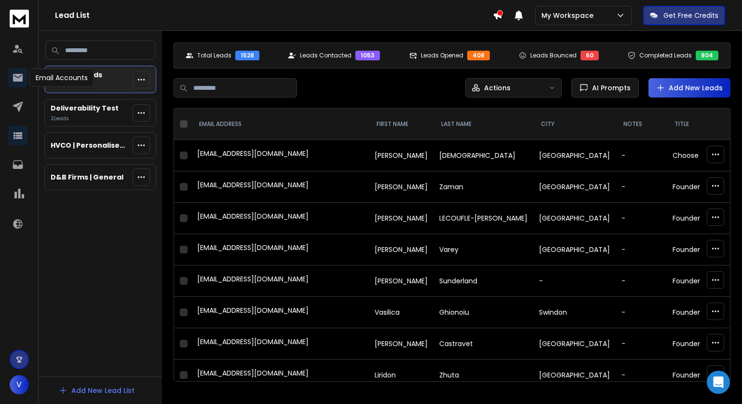
click at [21, 78] on icon at bounding box center [18, 78] width 10 height 8
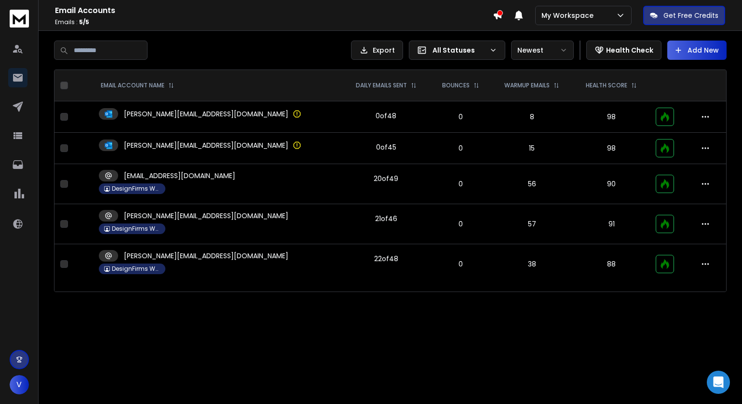
click at [702, 115] on icon at bounding box center [705, 116] width 9 height 9
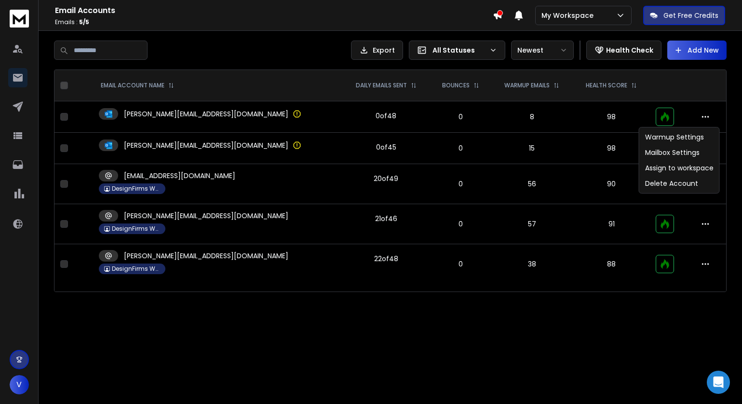
click at [17, 16] on img at bounding box center [19, 19] width 19 height 18
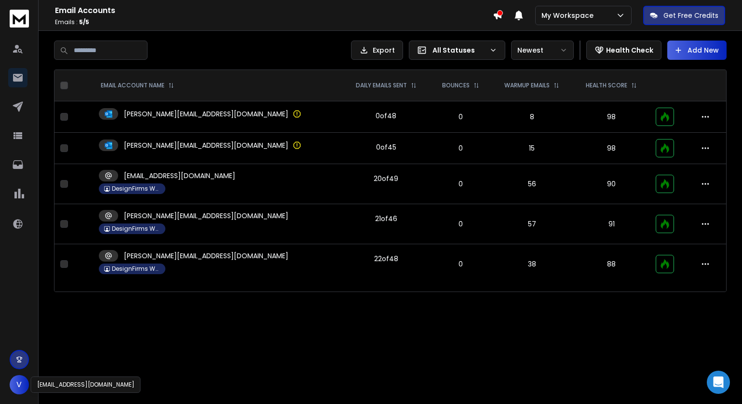
click at [18, 384] on span "V" at bounding box center [19, 384] width 19 height 19
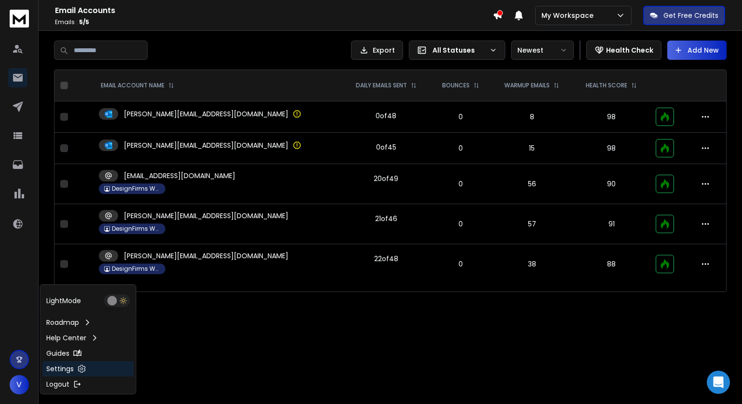
click at [76, 366] on div "Settings" at bounding box center [88, 368] width 92 height 15
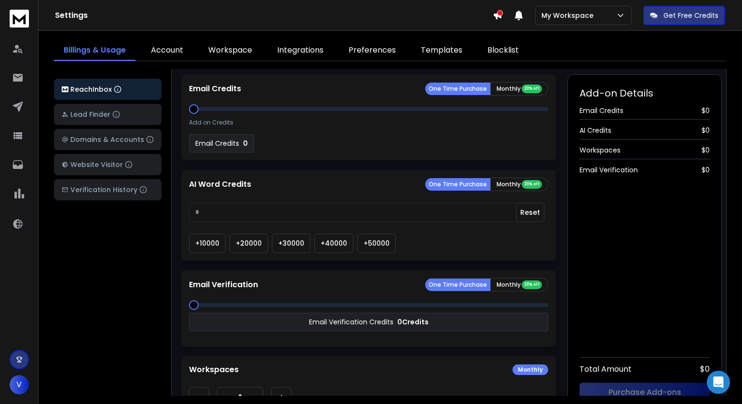
scroll to position [285, 0]
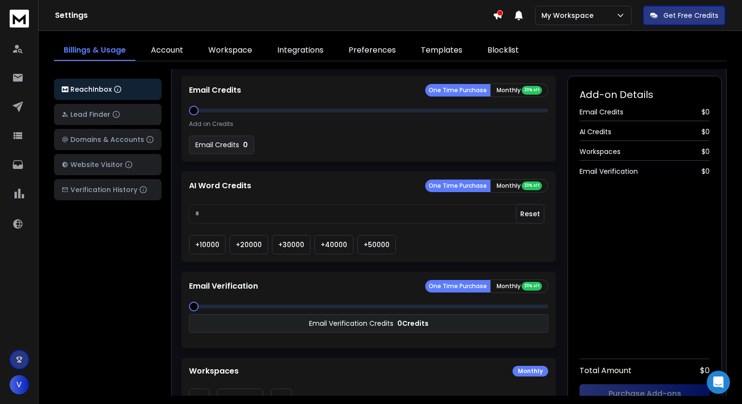
click at [115, 136] on button "Domains & Accounts" at bounding box center [108, 139] width 108 height 21
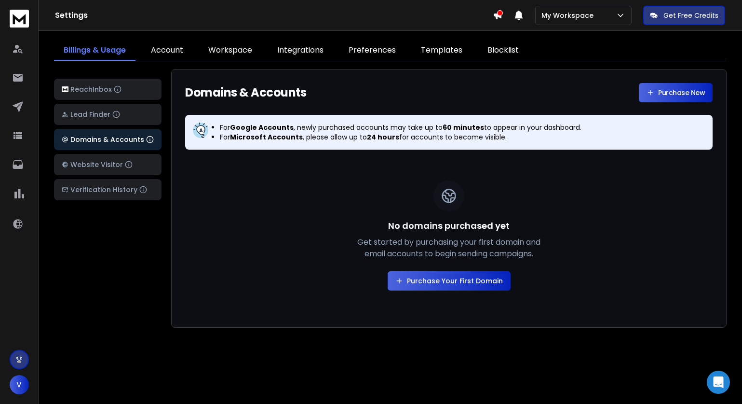
click at [170, 61] on div "Billings & Usage Account Workspace Integrations Preferences Templates Blocklist" at bounding box center [390, 51] width 673 height 21
click at [166, 51] on link "Account" at bounding box center [167, 51] width 52 height 20
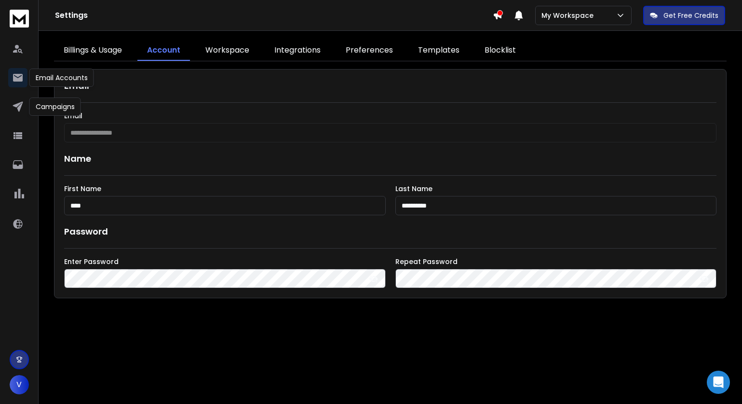
click at [14, 81] on icon at bounding box center [18, 78] width 10 height 8
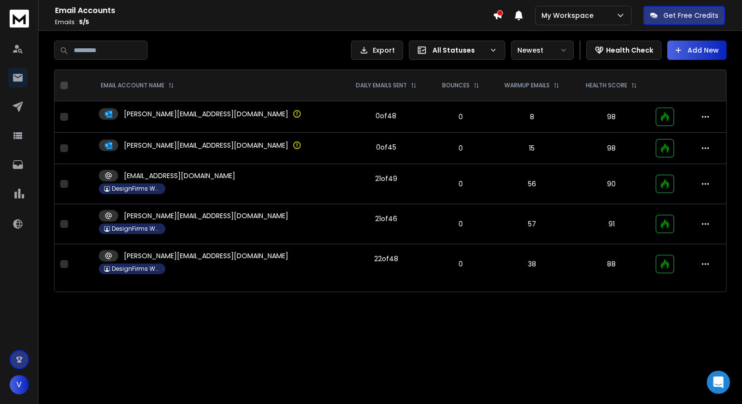
click at [702, 117] on icon at bounding box center [705, 116] width 7 height 1
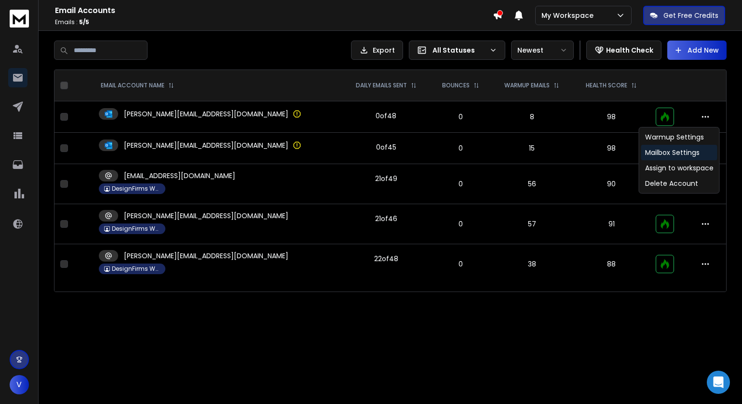
click at [681, 150] on div "Mailbox Settings" at bounding box center [679, 152] width 76 height 15
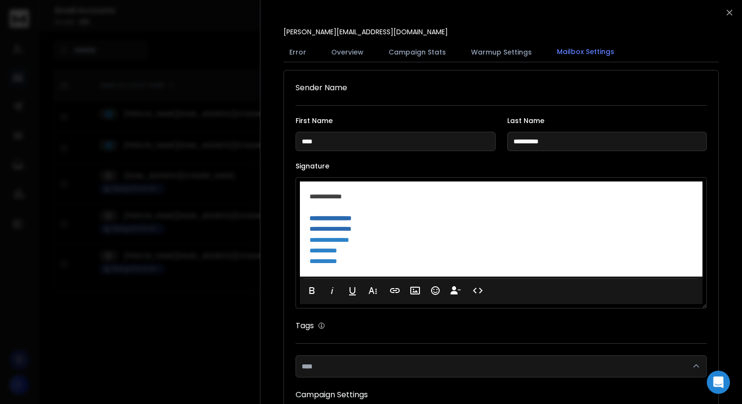
click at [416, 52] on button "Campaign Stats" at bounding box center [417, 51] width 69 height 21
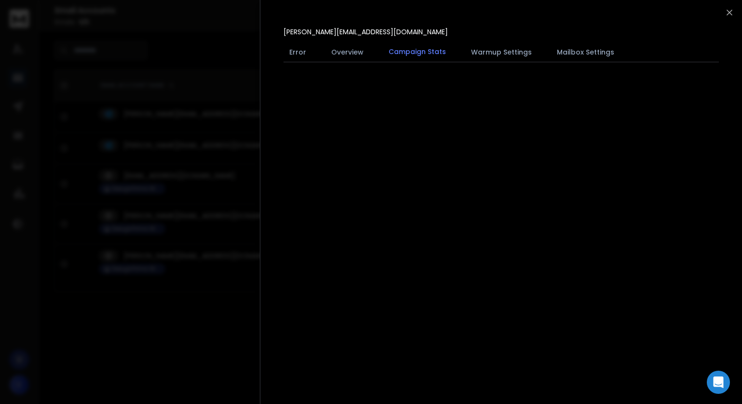
click at [496, 53] on button "Warmup Settings" at bounding box center [501, 51] width 72 height 21
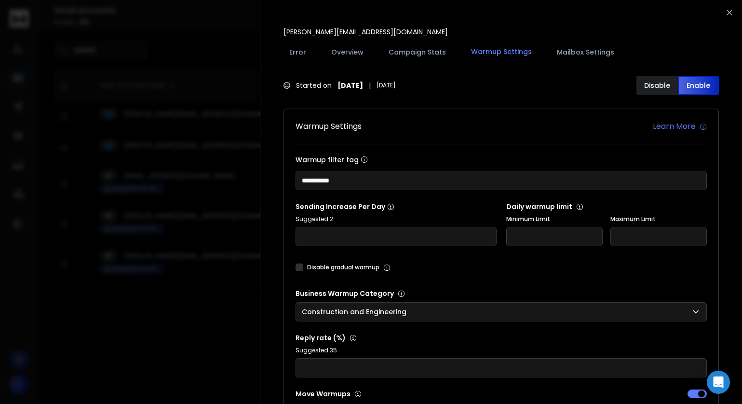
click at [579, 51] on button "Mailbox Settings" at bounding box center [585, 51] width 69 height 21
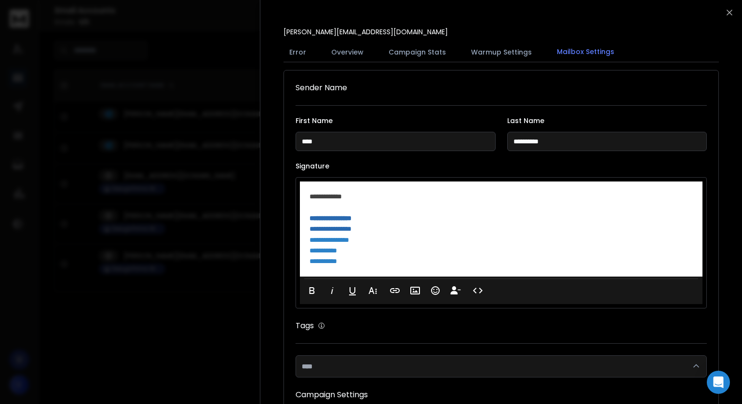
click at [333, 53] on button "Overview" at bounding box center [348, 51] width 44 height 21
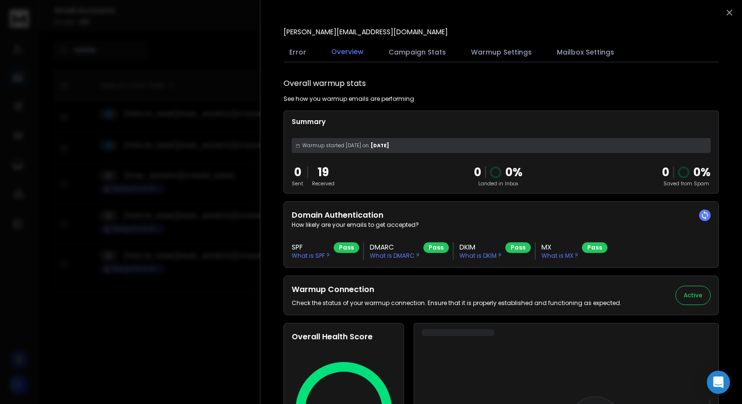
click at [579, 53] on button "Mailbox Settings" at bounding box center [585, 51] width 69 height 21
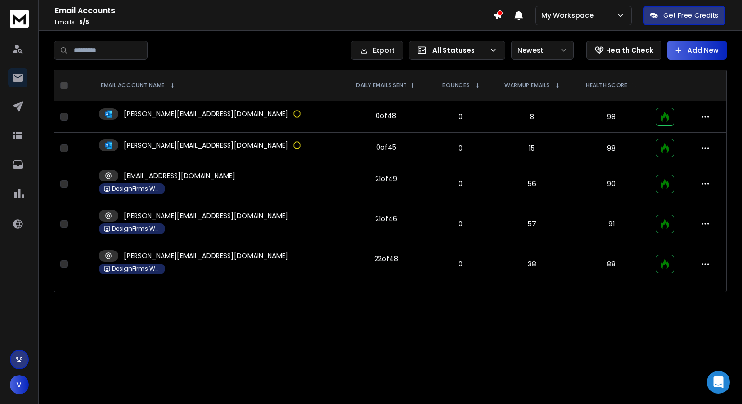
click at [701, 113] on icon at bounding box center [705, 116] width 9 height 9
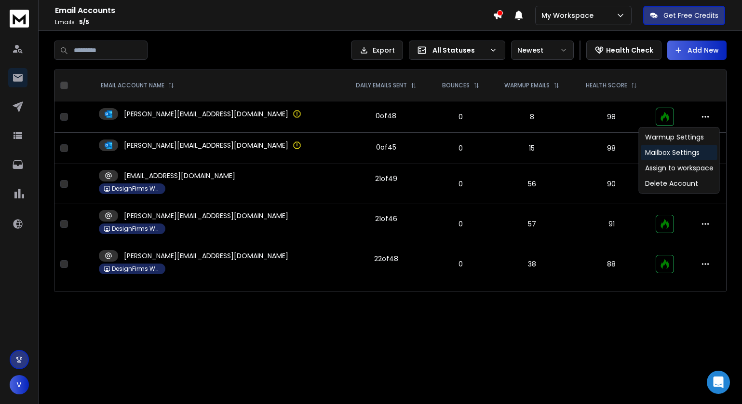
click at [671, 154] on div "Mailbox Settings" at bounding box center [679, 152] width 76 height 15
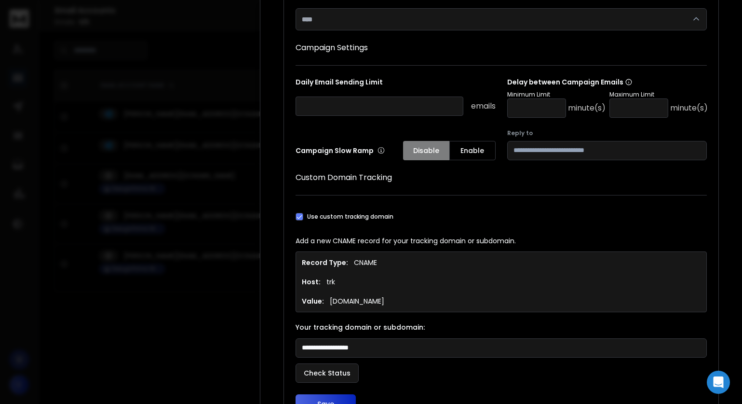
scroll to position [397, 0]
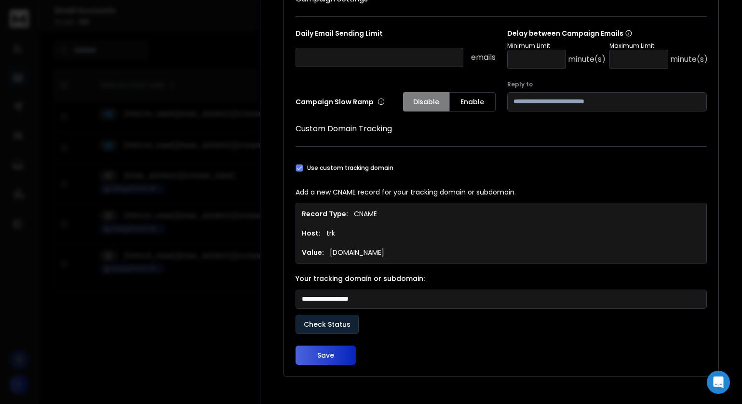
click at [330, 327] on button "Check Status" at bounding box center [327, 323] width 63 height 19
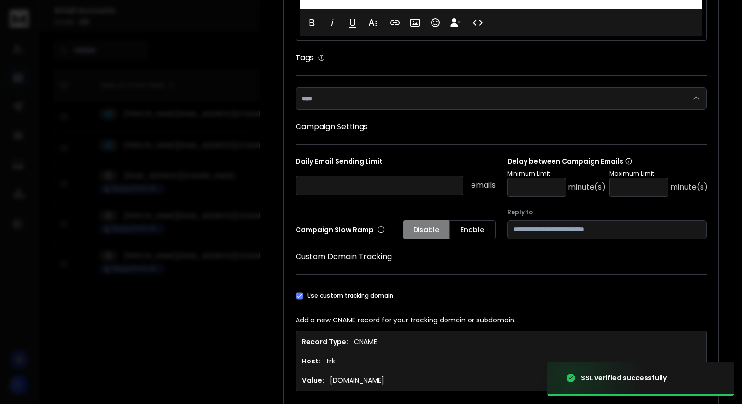
scroll to position [27, 0]
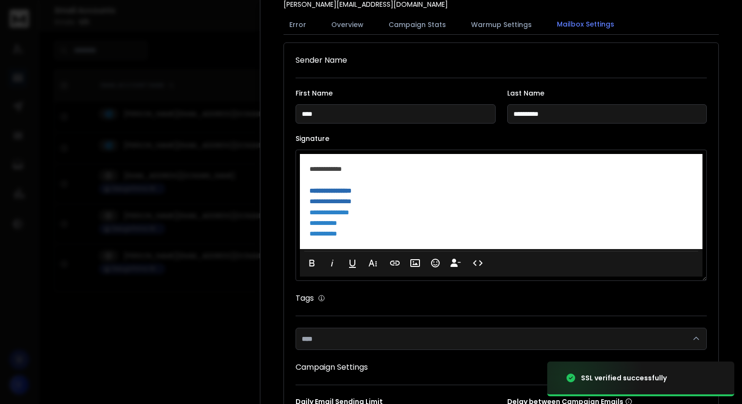
click at [498, 30] on button "Warmup Settings" at bounding box center [501, 24] width 72 height 21
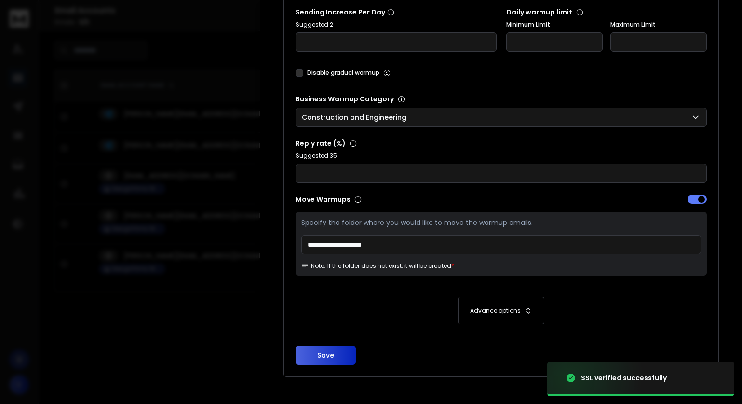
scroll to position [0, 0]
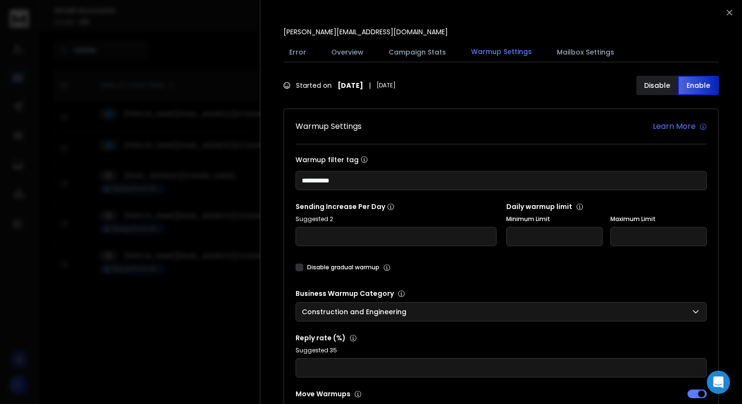
click at [418, 43] on button "Campaign Stats" at bounding box center [417, 51] width 69 height 21
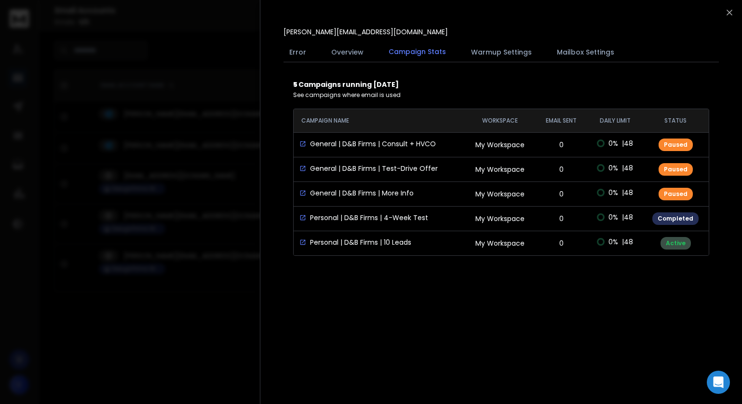
click at [355, 54] on button "Overview" at bounding box center [348, 51] width 44 height 21
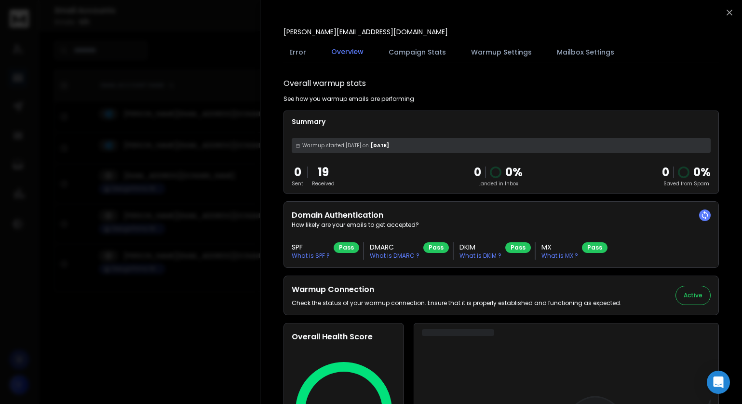
click at [293, 54] on button "Error" at bounding box center [298, 51] width 28 height 21
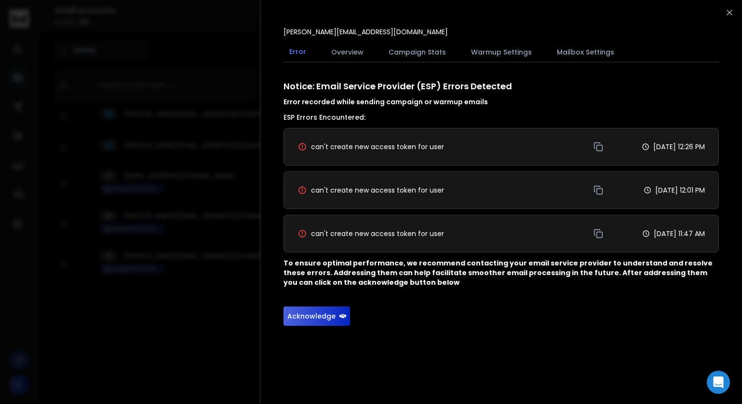
click at [316, 309] on button "Acknowledge" at bounding box center [317, 315] width 67 height 19
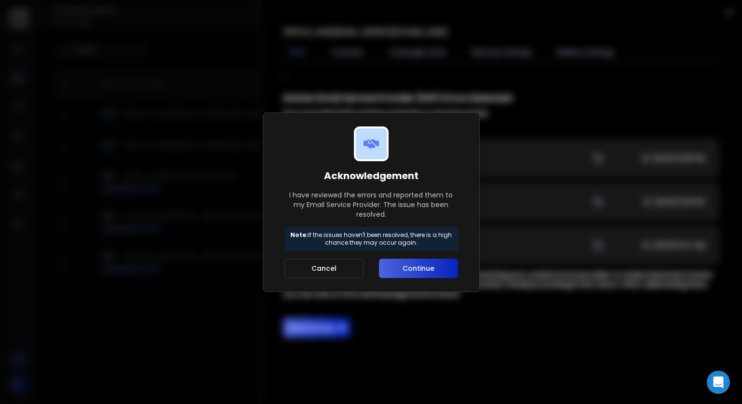
click at [413, 266] on button "Continue" at bounding box center [418, 267] width 79 height 19
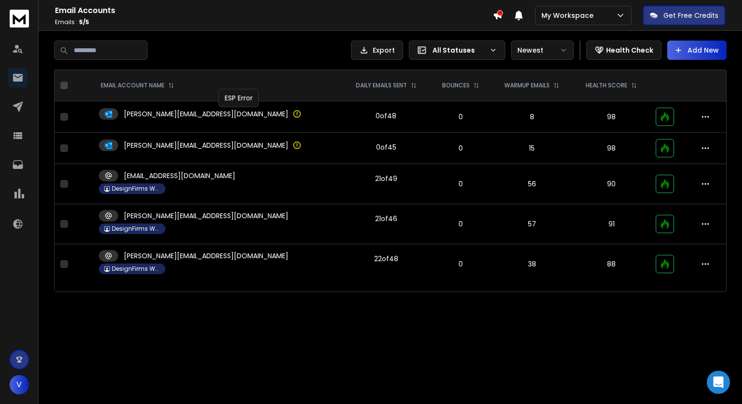
click at [294, 117] on icon at bounding box center [297, 113] width 7 height 7
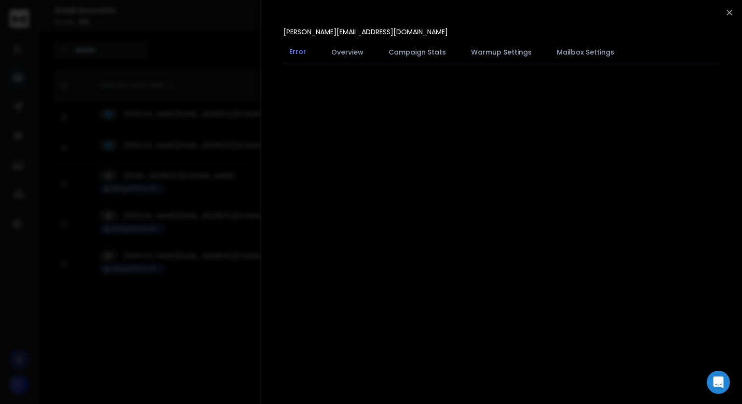
click at [343, 49] on button "Overview" at bounding box center [348, 51] width 44 height 21
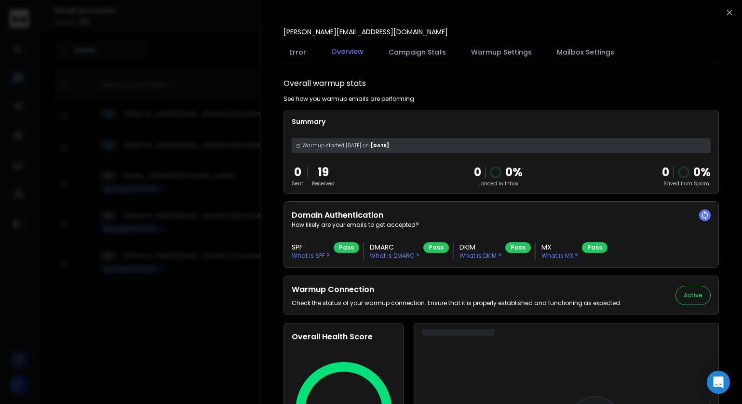
click at [414, 54] on button "Campaign Stats" at bounding box center [417, 51] width 69 height 21
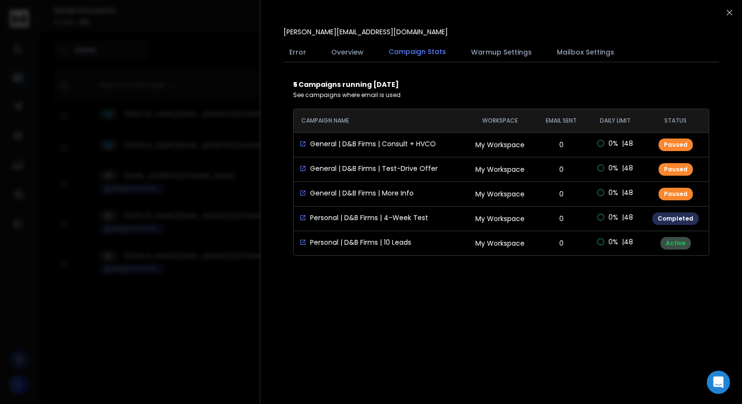
click at [303, 50] on button "Error" at bounding box center [298, 51] width 28 height 21
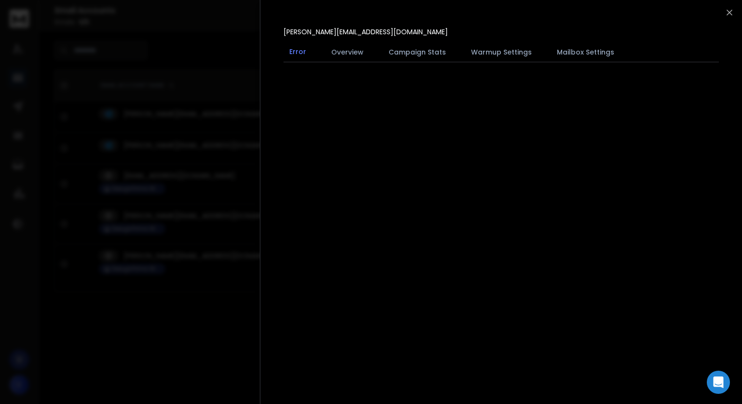
click at [492, 52] on button "Warmup Settings" at bounding box center [501, 51] width 72 height 21
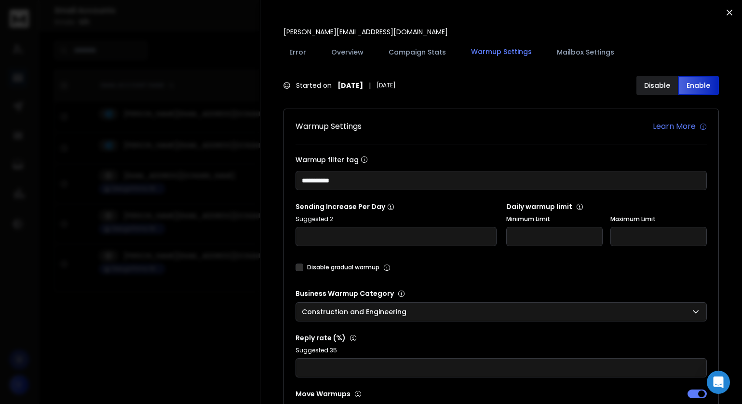
click at [731, 14] on icon "button" at bounding box center [730, 13] width 10 height 10
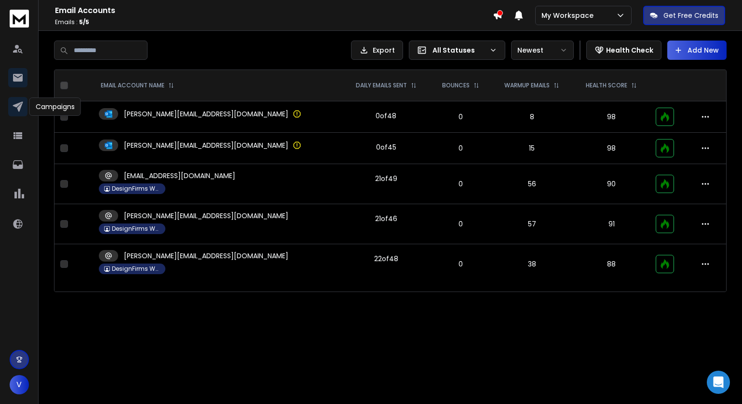
click at [19, 108] on icon at bounding box center [18, 106] width 10 height 10
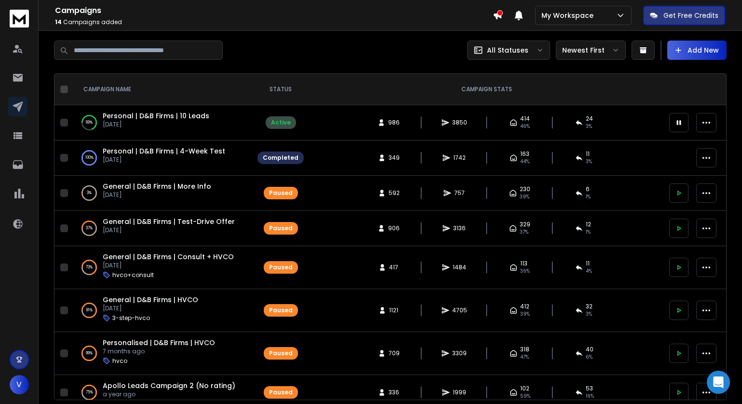
click at [139, 121] on p "[DATE]" at bounding box center [156, 125] width 107 height 8
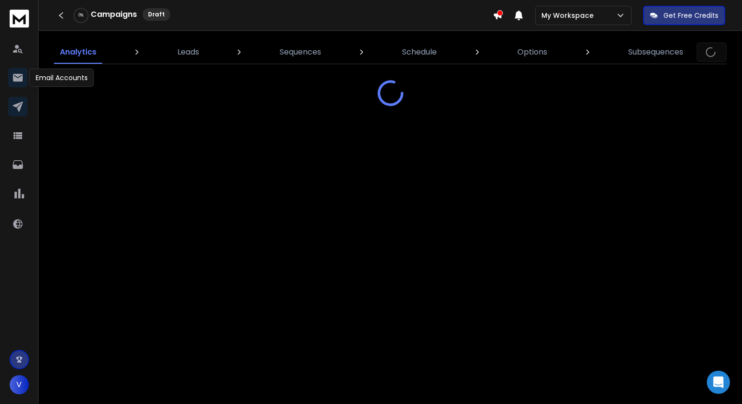
click at [20, 79] on icon at bounding box center [18, 78] width 10 height 8
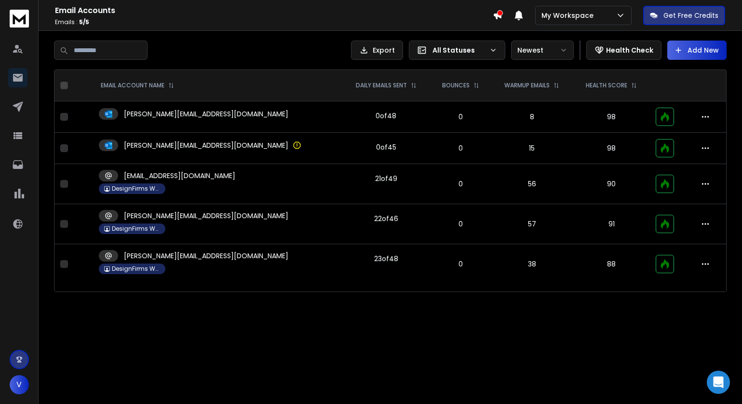
click at [285, 120] on td "[PERSON_NAME][EMAIL_ADDRESS][DOMAIN_NAME]" at bounding box center [217, 116] width 249 height 31
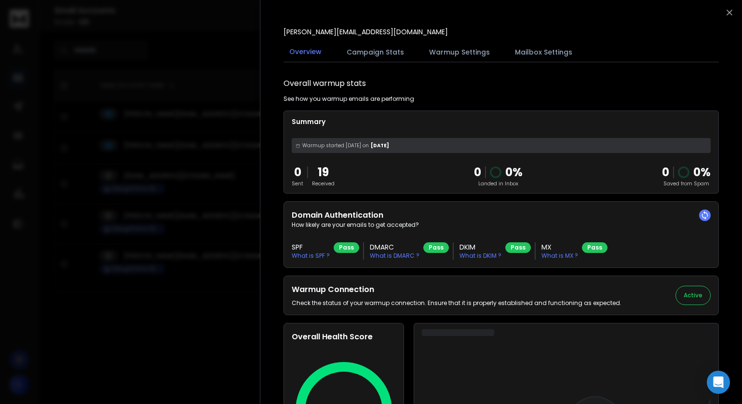
click at [123, 63] on div at bounding box center [371, 202] width 742 height 404
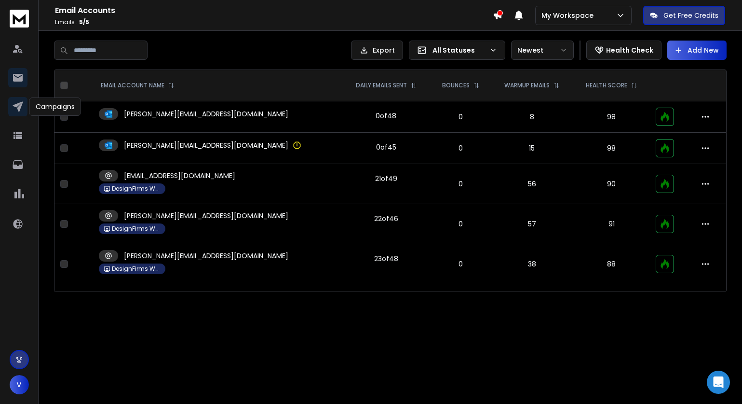
click at [21, 107] on icon at bounding box center [18, 107] width 12 height 12
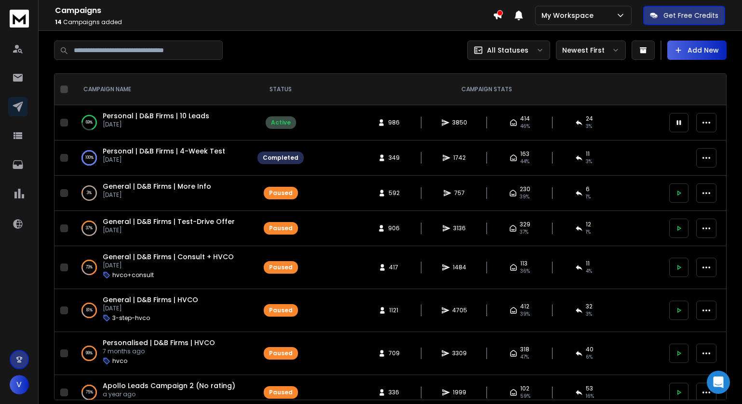
click at [172, 113] on span "Personal | D&B Firms | 10 Leads" at bounding box center [156, 116] width 107 height 10
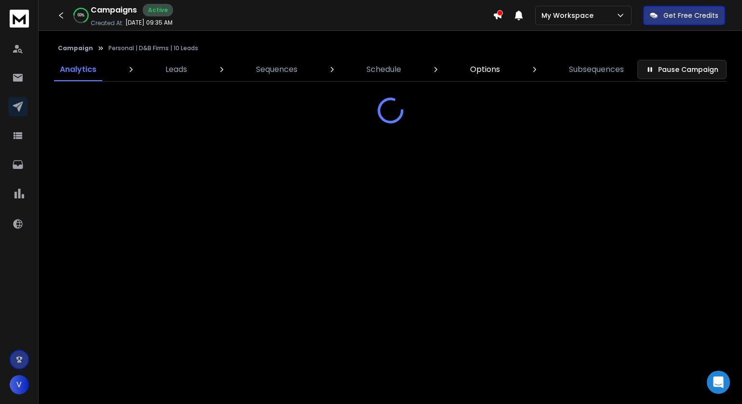
click at [479, 64] on p "Options" at bounding box center [485, 70] width 30 height 12
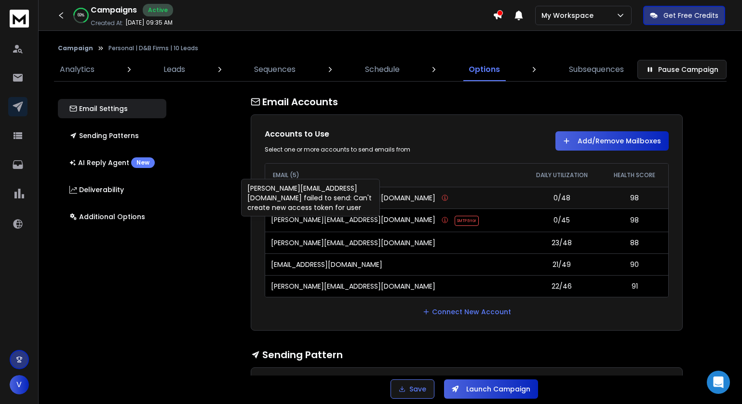
click at [441, 198] on icon at bounding box center [445, 198] width 8 height 8
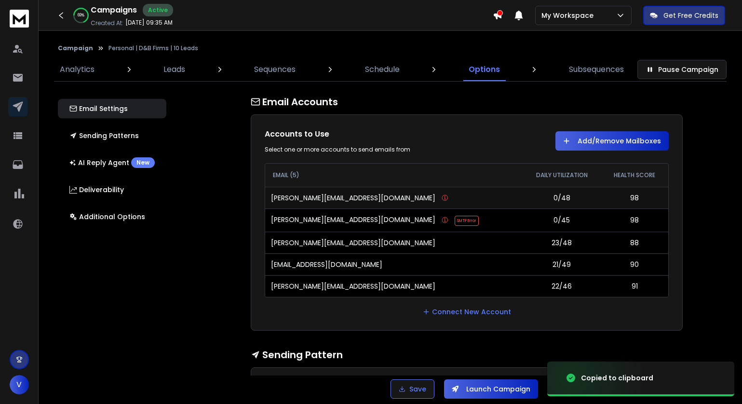
click at [447, 199] on div "[PERSON_NAME][EMAIL_ADDRESS][DOMAIN_NAME]" at bounding box center [394, 198] width 246 height 10
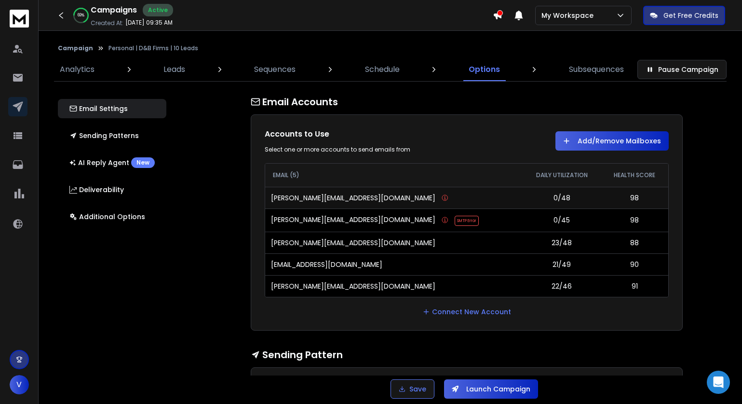
click at [333, 202] on p "[PERSON_NAME][EMAIL_ADDRESS][DOMAIN_NAME]" at bounding box center [353, 198] width 164 height 10
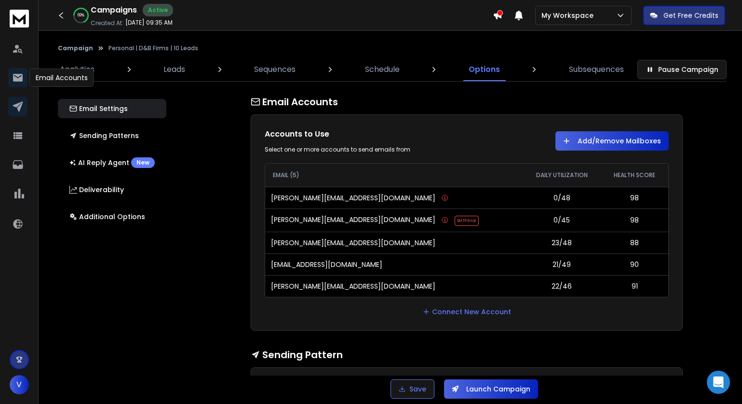
click at [20, 78] on icon at bounding box center [18, 78] width 10 height 8
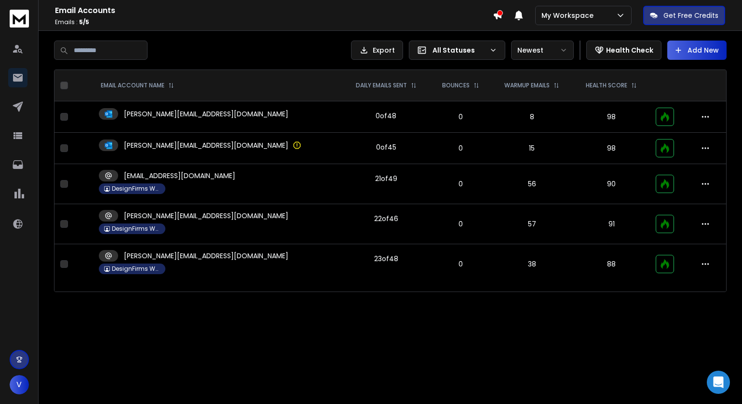
click at [702, 120] on icon at bounding box center [705, 116] width 9 height 9
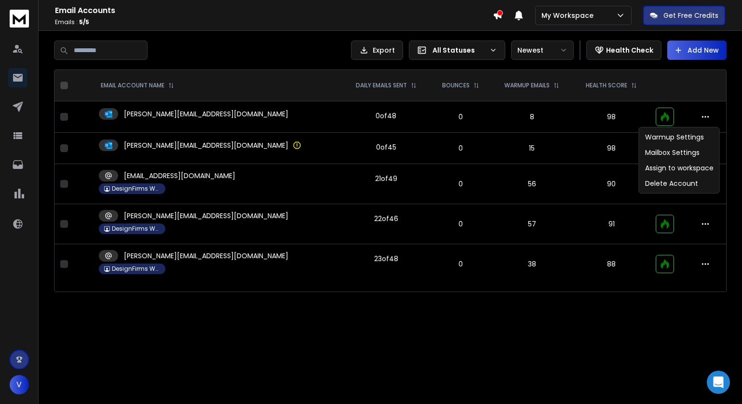
click at [376, 115] on div "0 of 48" at bounding box center [386, 116] width 21 height 10
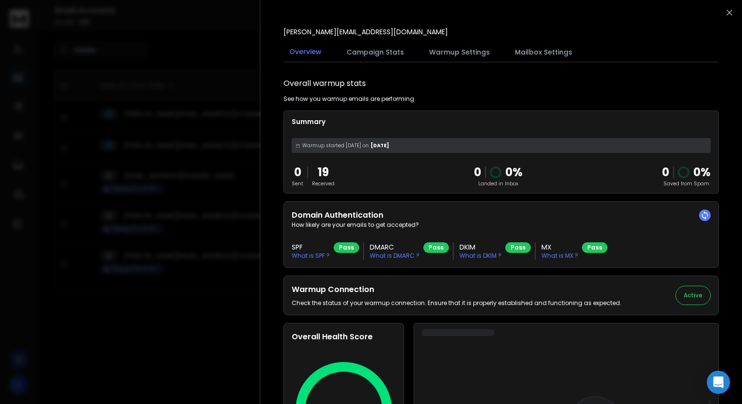
click at [533, 54] on button "Mailbox Settings" at bounding box center [543, 51] width 69 height 21
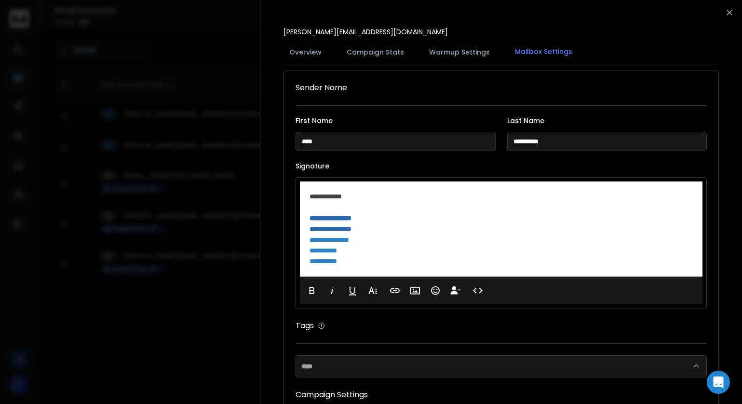
scroll to position [397, 0]
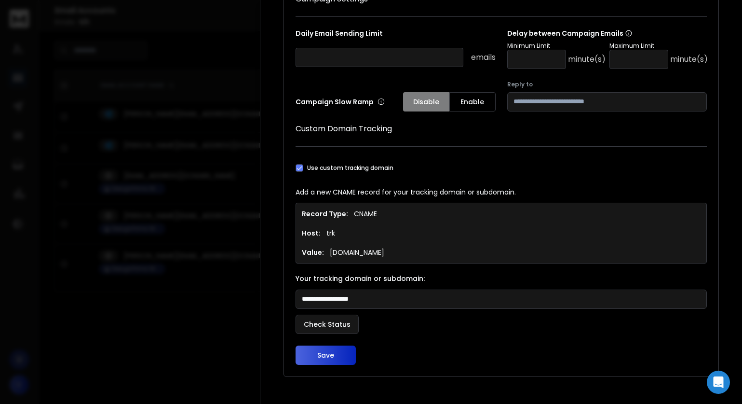
click at [203, 68] on div at bounding box center [371, 202] width 742 height 404
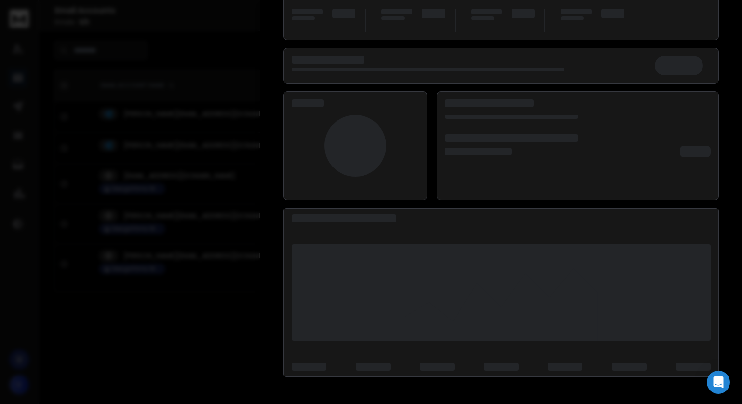
scroll to position [97, 0]
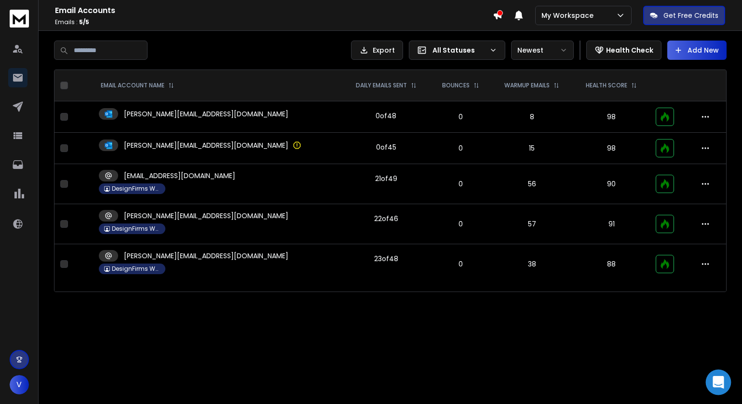
click at [714, 380] on icon "Open Intercom Messenger" at bounding box center [718, 382] width 11 height 13
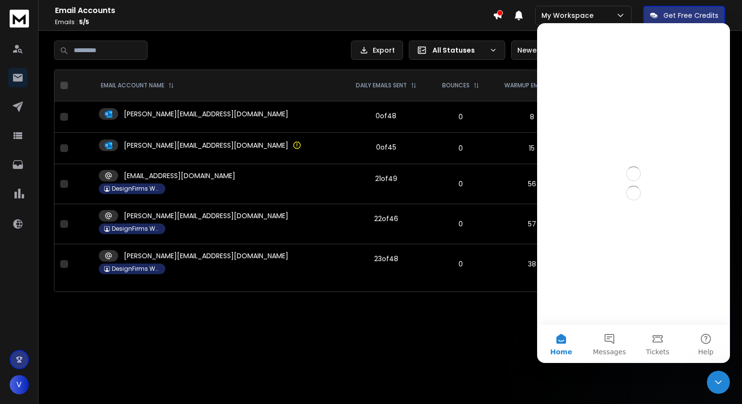
scroll to position [0, 0]
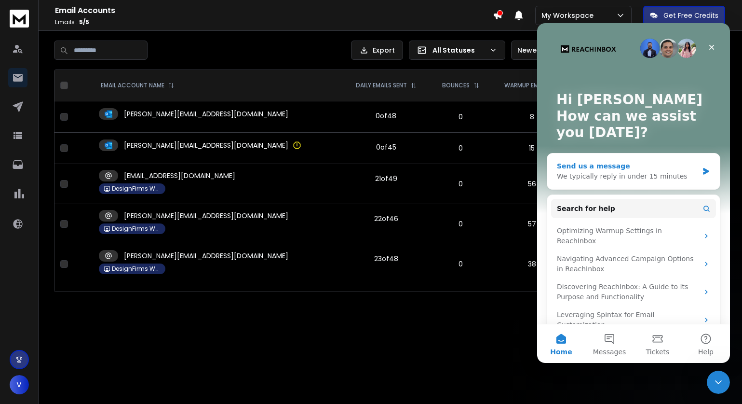
click at [606, 178] on div "We typically reply in under 15 minutes" at bounding box center [627, 176] width 141 height 10
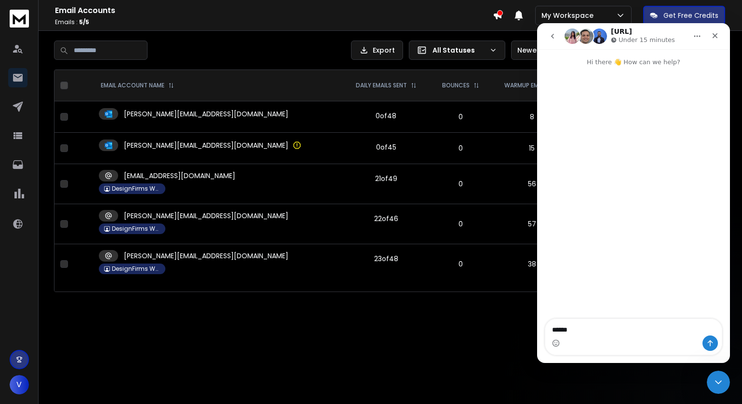
drag, startPoint x: 575, startPoint y: 328, endPoint x: 539, endPoint y: 326, distance: 35.8
click at [539, 326] on div "Hello *****" at bounding box center [633, 336] width 193 height 37
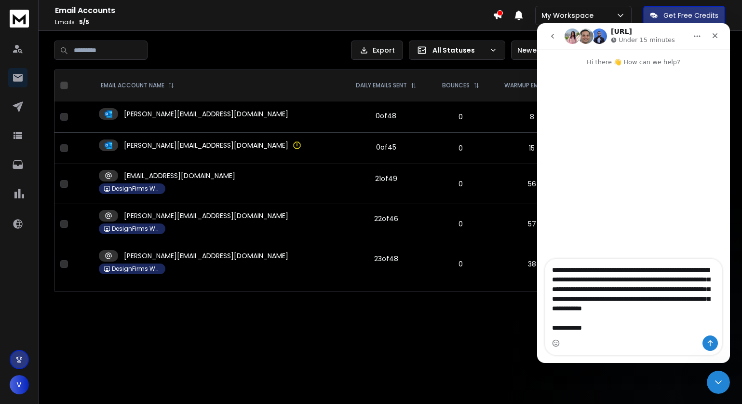
scroll to position [6, 0]
click at [579, 288] on textarea "**********" at bounding box center [633, 297] width 176 height 76
click at [641, 274] on textarea "**********" at bounding box center [633, 297] width 176 height 76
drag, startPoint x: 638, startPoint y: 274, endPoint x: 706, endPoint y: 272, distance: 68.5
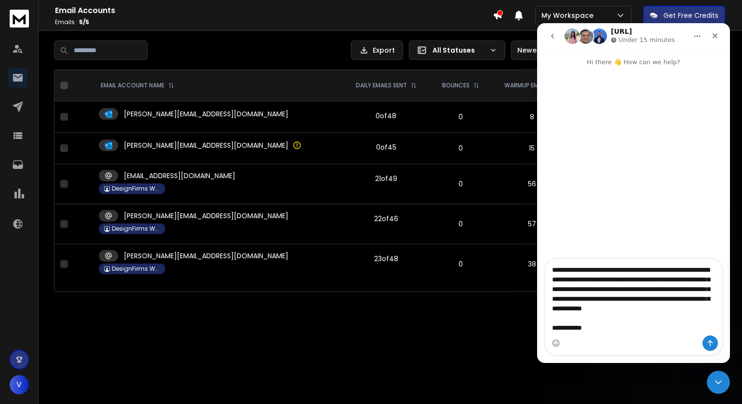
click at [706, 272] on textarea "**********" at bounding box center [633, 297] width 176 height 76
click at [577, 282] on textarea "**********" at bounding box center [633, 297] width 176 height 76
click at [630, 303] on textarea "**********" at bounding box center [633, 297] width 176 height 76
click at [590, 324] on textarea "**********" at bounding box center [633, 297] width 176 height 76
click at [632, 301] on textarea "**********" at bounding box center [633, 297] width 176 height 76
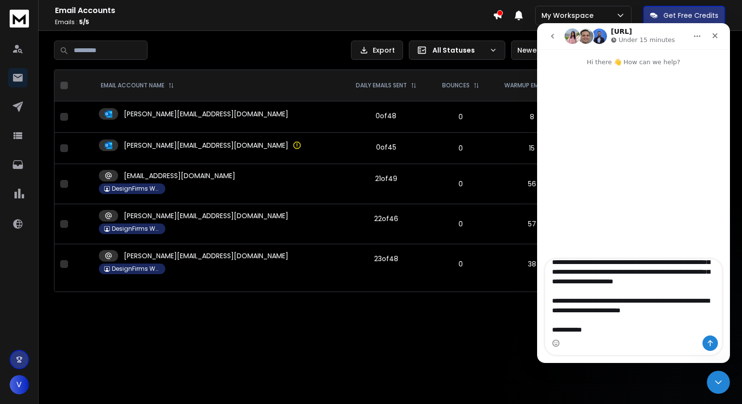
scroll to position [27, 0]
type textarea "**********"
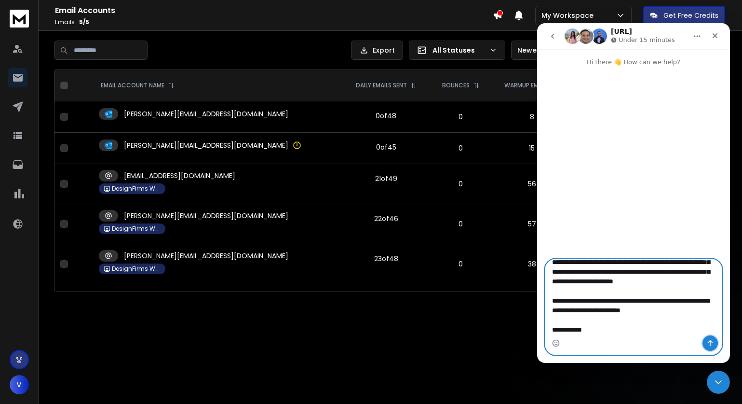
click at [707, 341] on icon "Send a message…" at bounding box center [710, 343] width 8 height 8
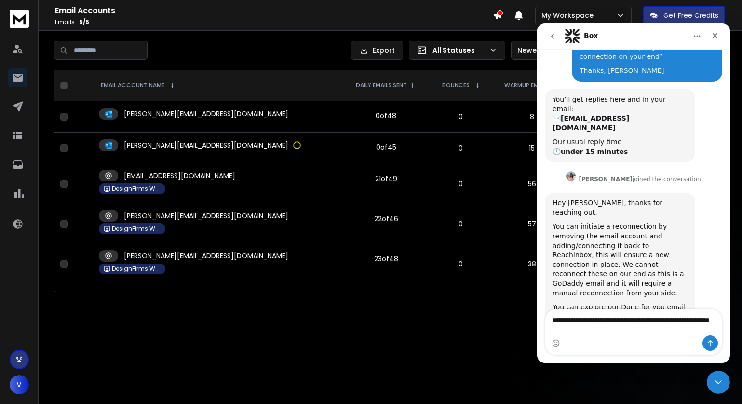
scroll to position [151, 0]
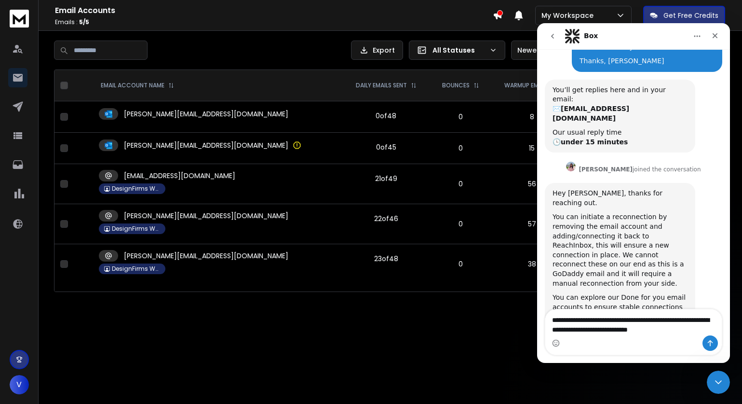
click at [626, 329] on textarea "**********" at bounding box center [633, 322] width 176 height 26
type textarea "**********"
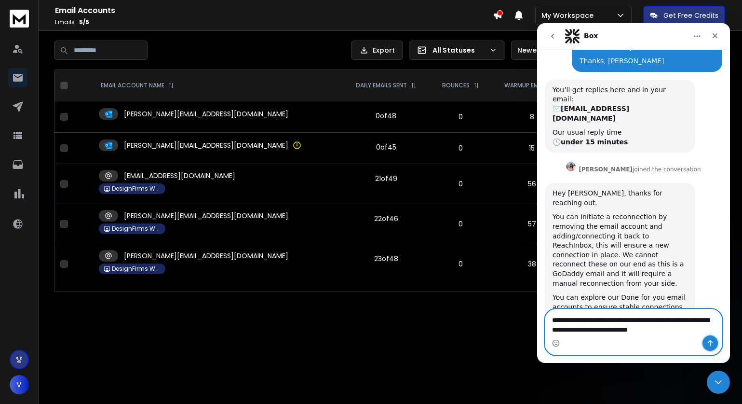
click at [712, 345] on icon "Send a message…" at bounding box center [710, 343] width 8 height 8
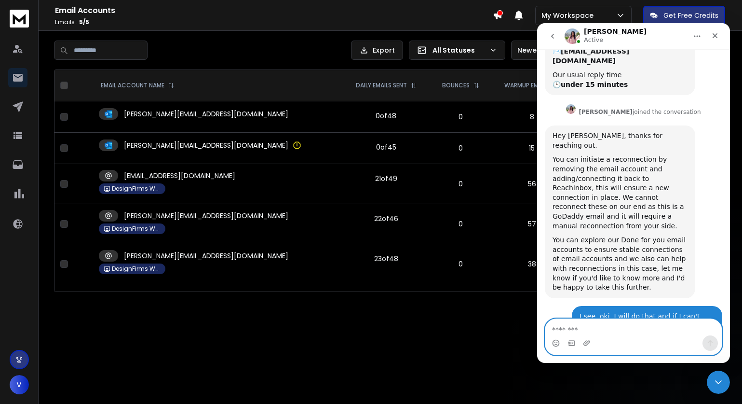
scroll to position [208, 0]
click at [714, 37] on icon "Close" at bounding box center [715, 35] width 5 height 5
